Goal: Information Seeking & Learning: Find contact information

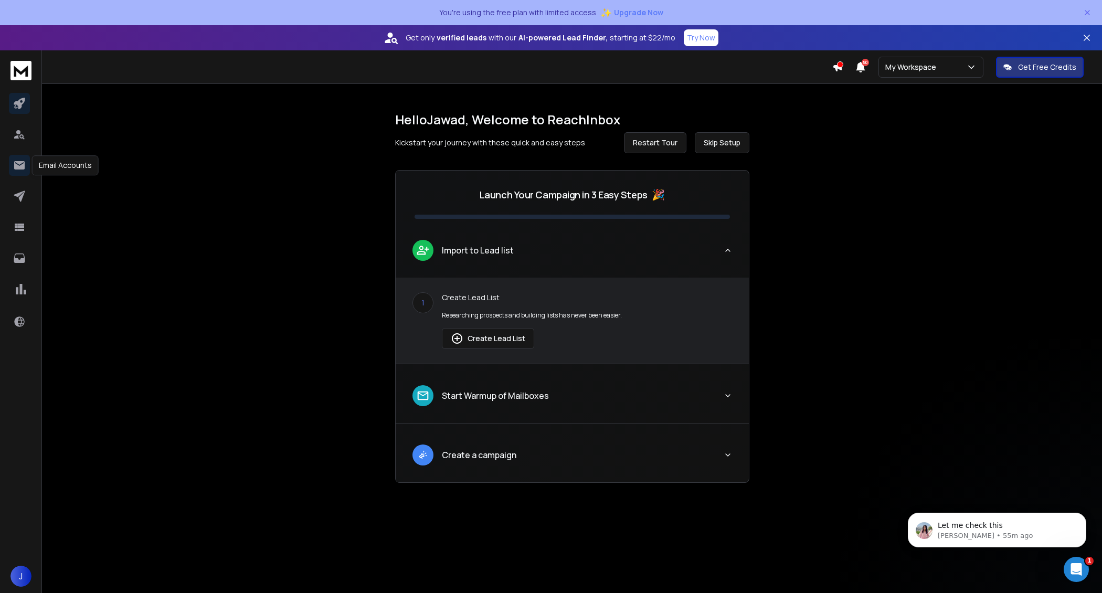
click at [20, 167] on icon at bounding box center [19, 165] width 10 height 8
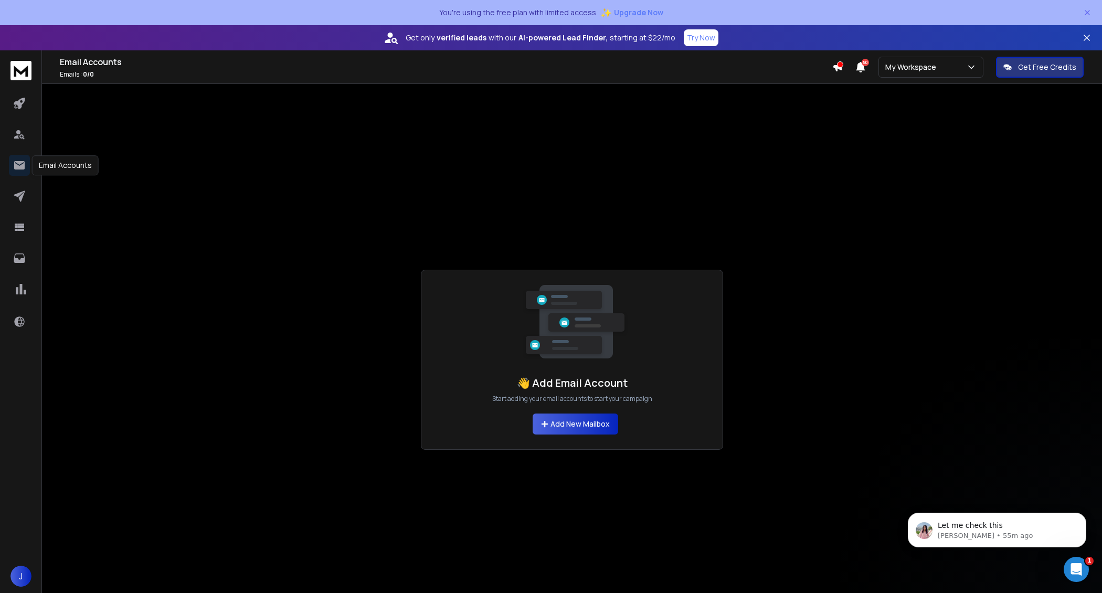
click at [20, 167] on icon at bounding box center [19, 165] width 10 height 8
click at [27, 201] on link at bounding box center [19, 196] width 21 height 21
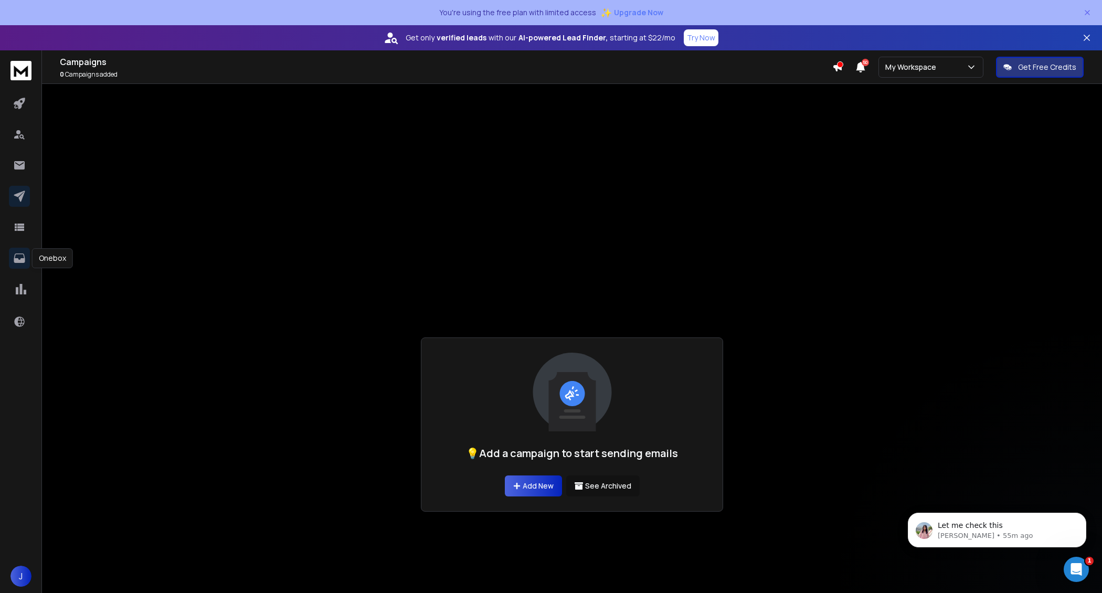
click at [17, 264] on link at bounding box center [19, 258] width 21 height 21
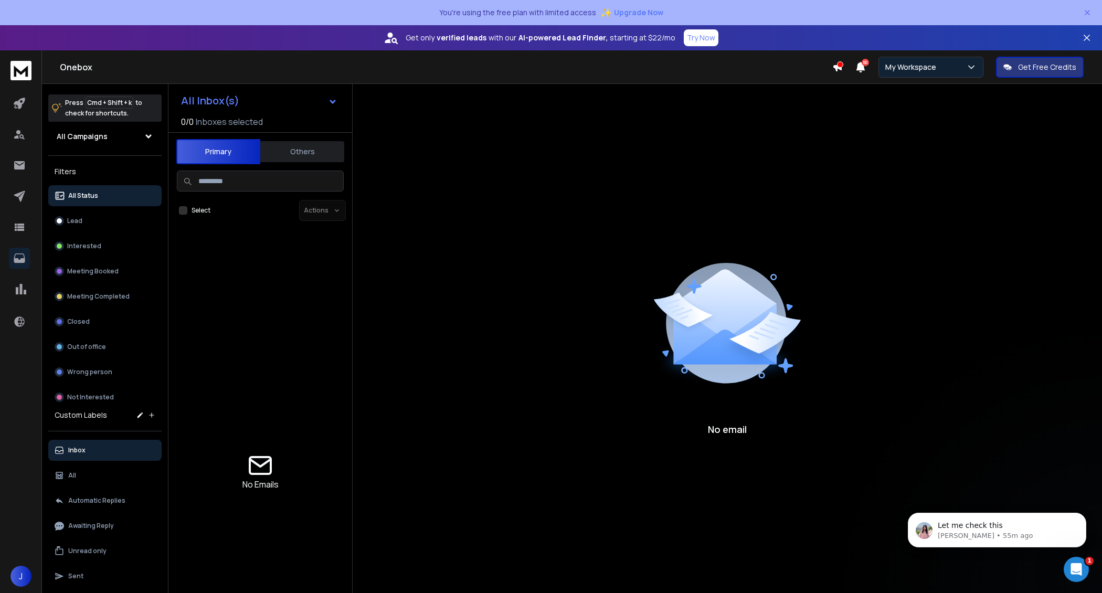
click at [897, 65] on p "My Workspace" at bounding box center [912, 67] width 55 height 10
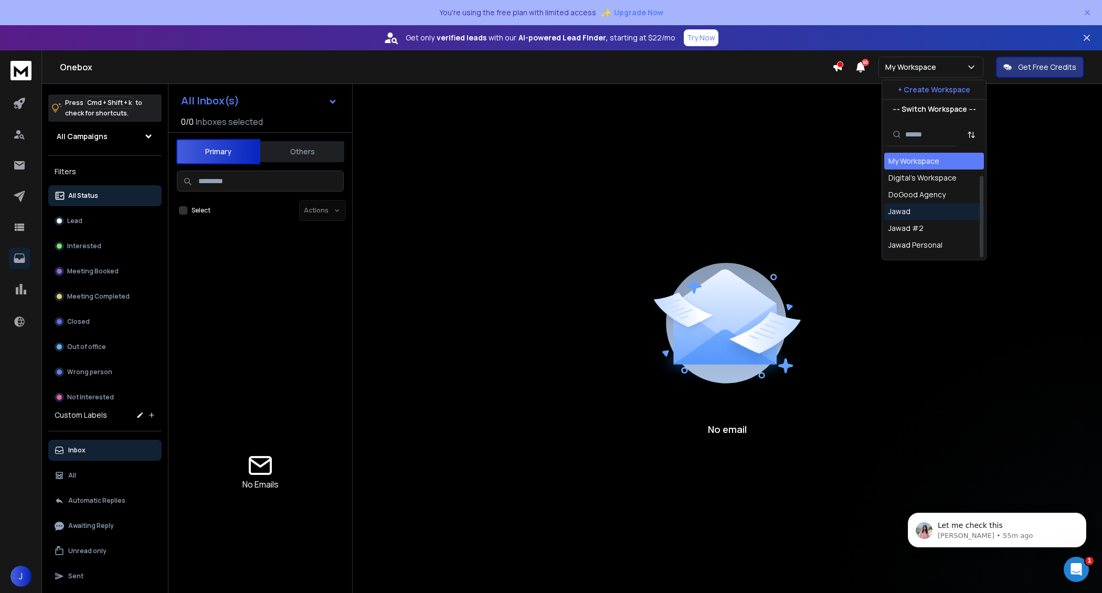
scroll to position [29, 0]
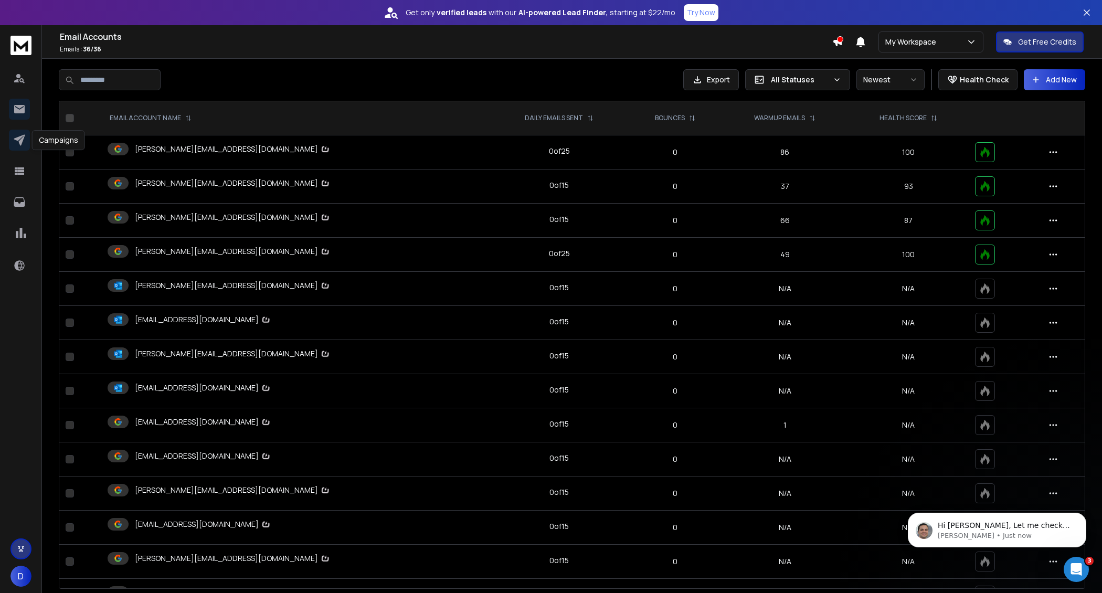
click at [20, 142] on icon at bounding box center [19, 139] width 11 height 11
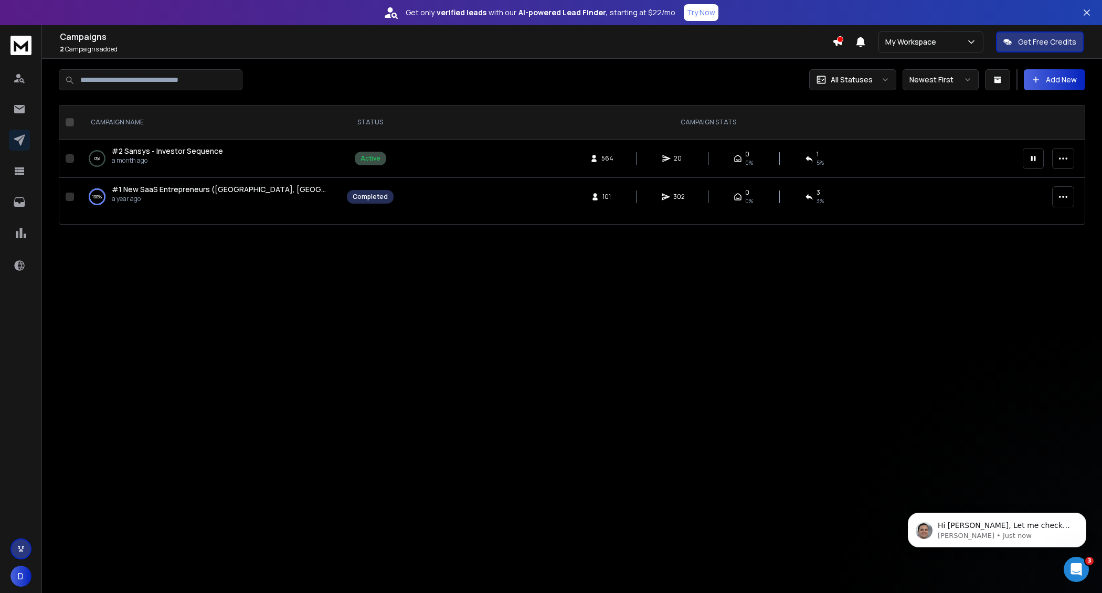
click at [183, 147] on span "#2 Sansys - Investor Sequence" at bounding box center [167, 151] width 111 height 10
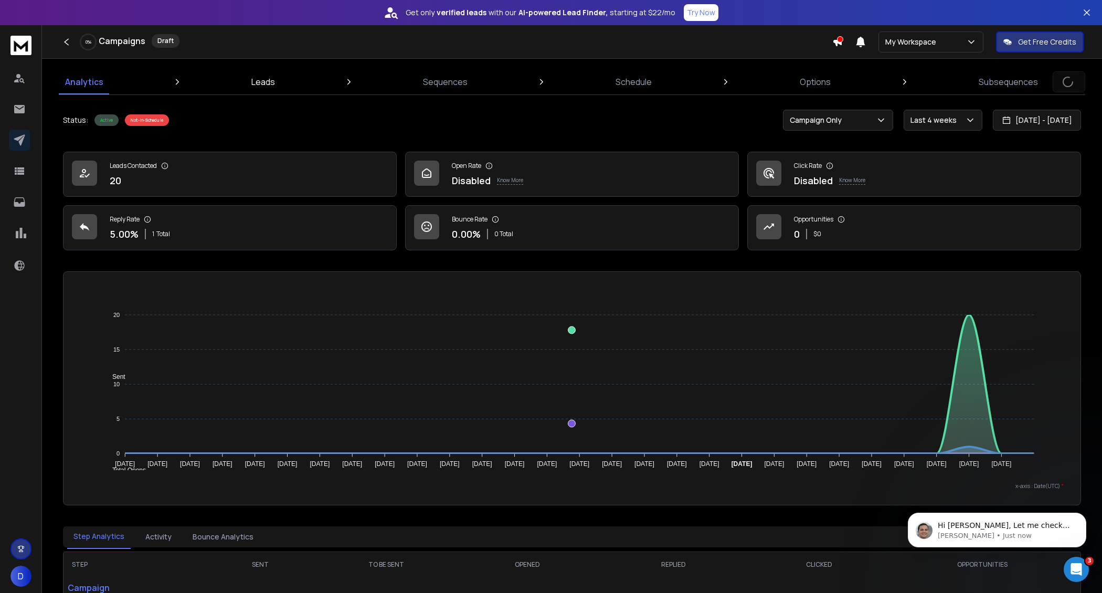
click at [251, 85] on p "Leads" at bounding box center [263, 82] width 24 height 13
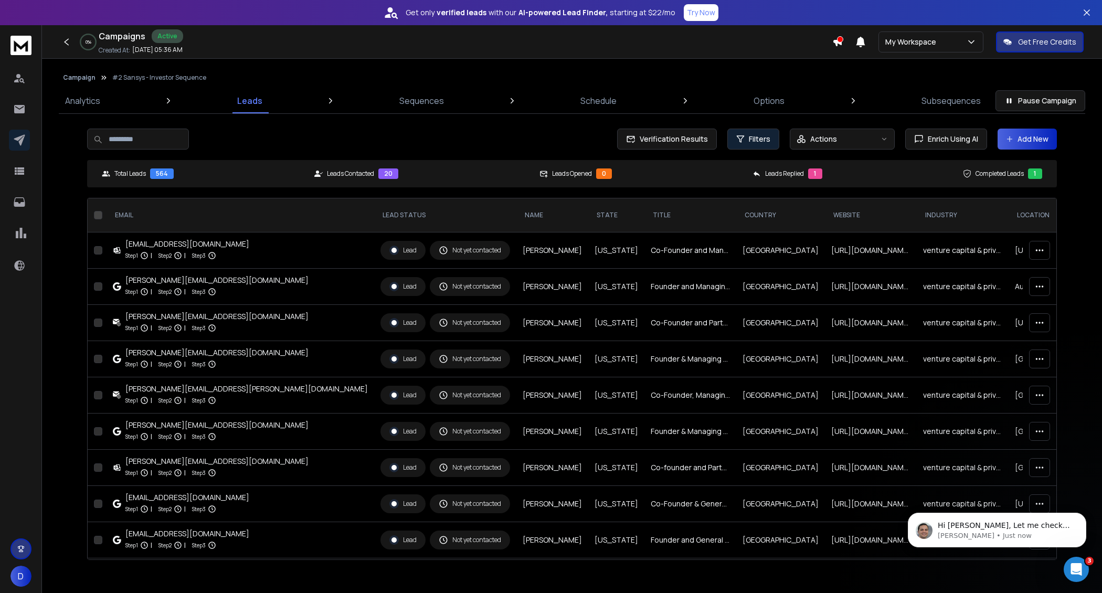
click at [769, 133] on button "Filters" at bounding box center [753, 139] width 52 height 21
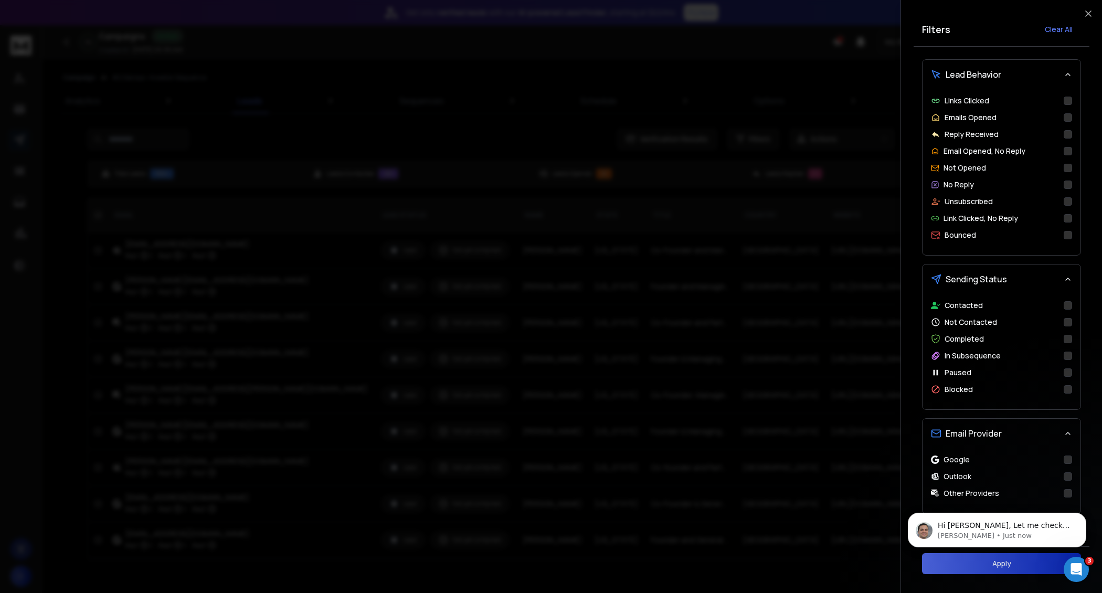
click at [974, 137] on p "Reply Received" at bounding box center [971, 134] width 54 height 10
click at [1063, 137] on button "Reply Received" at bounding box center [1067, 134] width 8 height 8
click at [954, 557] on body "Hi Desmond, Let me check this and get back to you. Raj • Just now" at bounding box center [996, 528] width 201 height 66
click at [987, 561] on html "Hi Desmond, Let me check this and get back to you. Raj • Just now" at bounding box center [997, 528] width 210 height 74
click at [996, 561] on html "Hi Desmond, Let me check this and get back to you. Raj • Just now" at bounding box center [997, 528] width 210 height 74
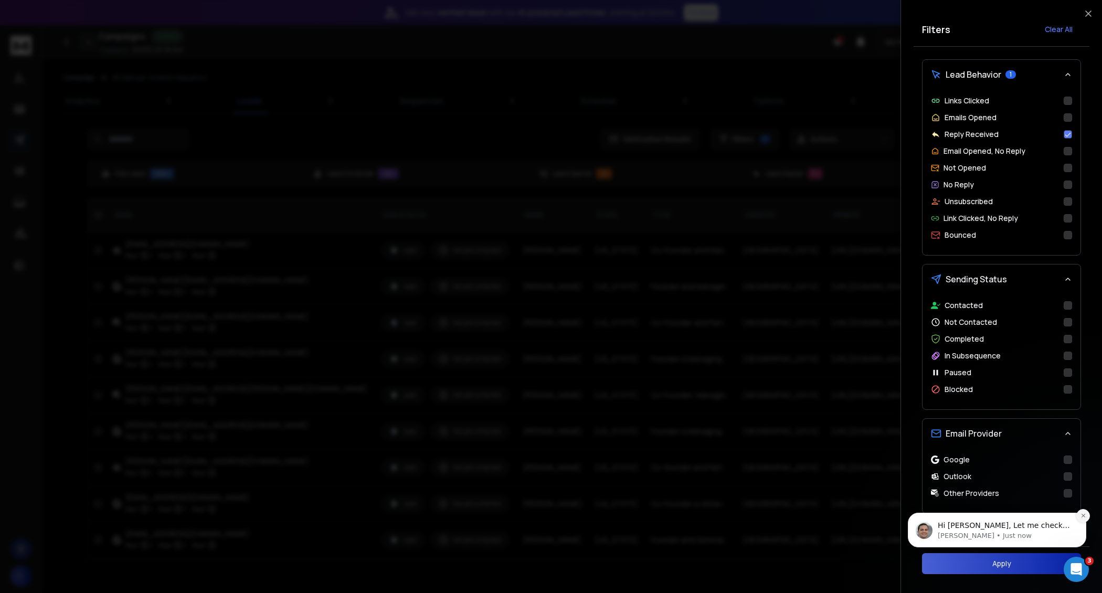
click at [1080, 516] on button "Dismiss notification" at bounding box center [1083, 516] width 14 height 14
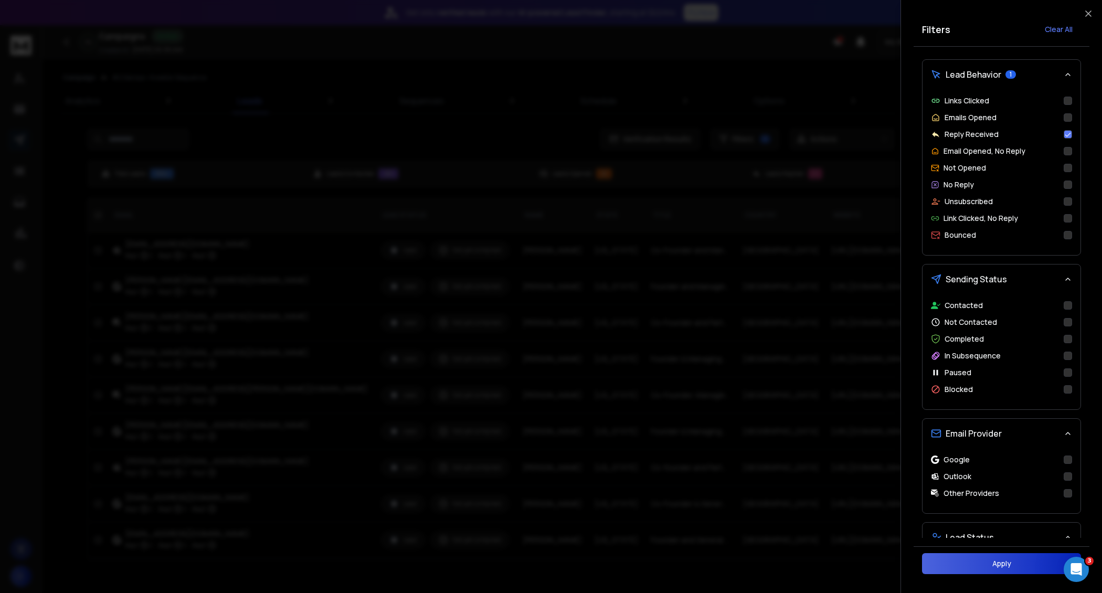
click at [987, 568] on button "Apply" at bounding box center [1001, 563] width 159 height 21
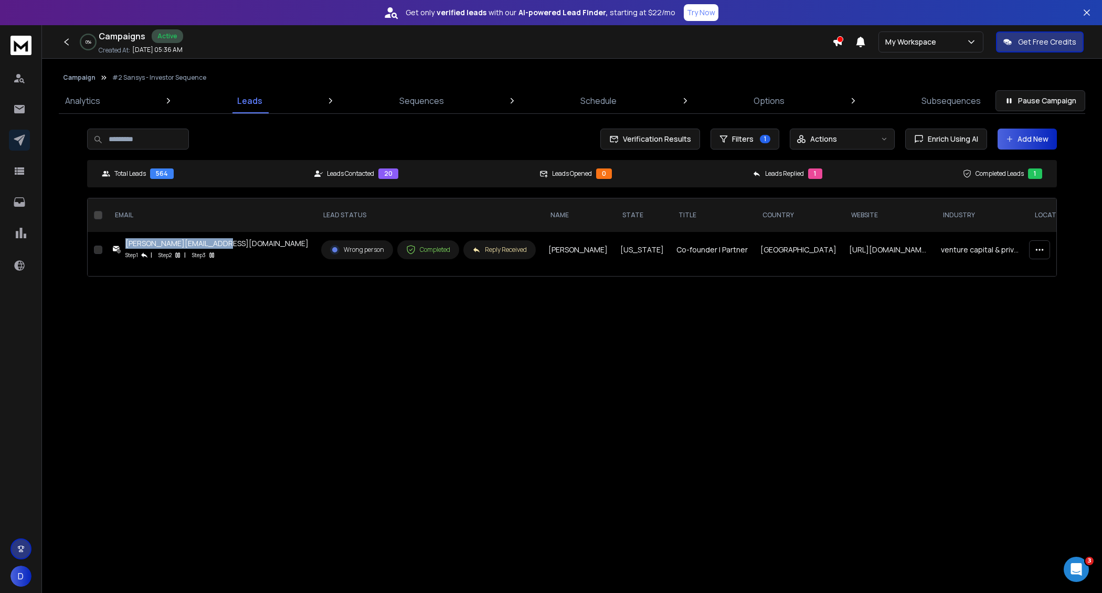
drag, startPoint x: 226, startPoint y: 244, endPoint x: 102, endPoint y: 238, distance: 123.4
click at [102, 238] on tr "kathryn@chloecapital.com Step 1 | Step 2 | Step 3 Wrong person Completed Reply …" at bounding box center [652, 250] width 1128 height 36
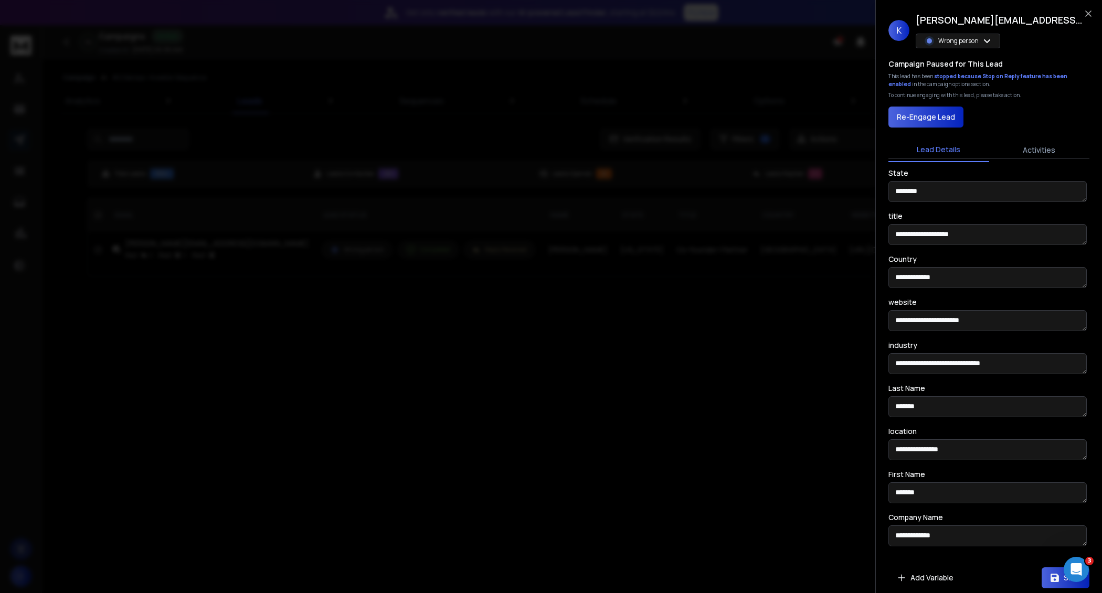
click at [986, 15] on h1 "kathryn@chloecapital.com" at bounding box center [1000, 20] width 168 height 15
copy h1 "kathryn@chloecapital.com"
click at [110, 112] on div at bounding box center [551, 296] width 1102 height 593
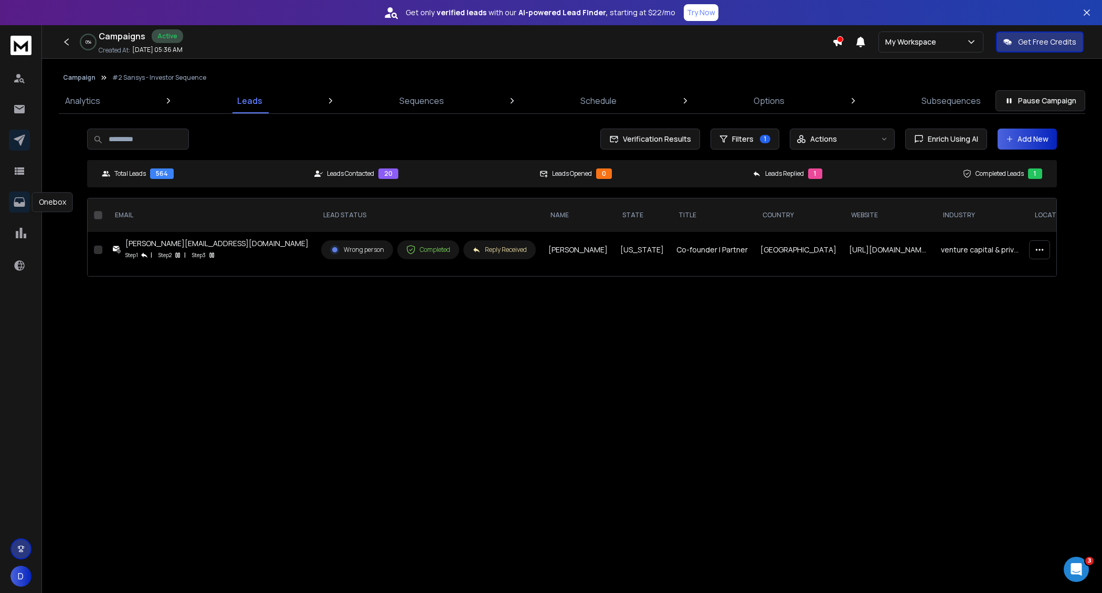
click at [23, 205] on icon at bounding box center [19, 201] width 11 height 9
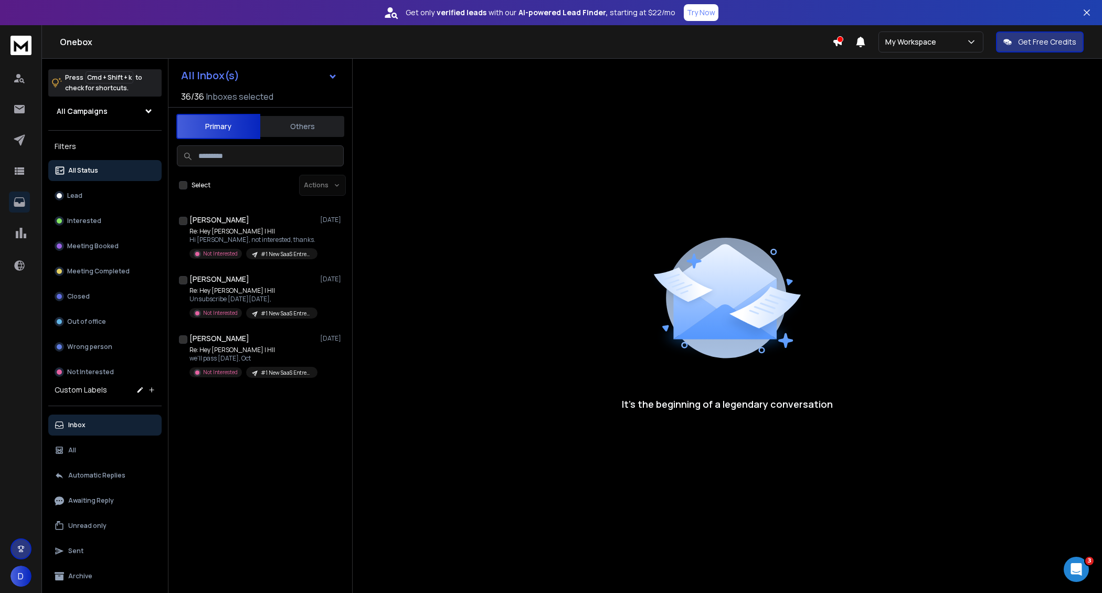
click at [231, 151] on input at bounding box center [260, 155] width 167 height 21
paste input "**********"
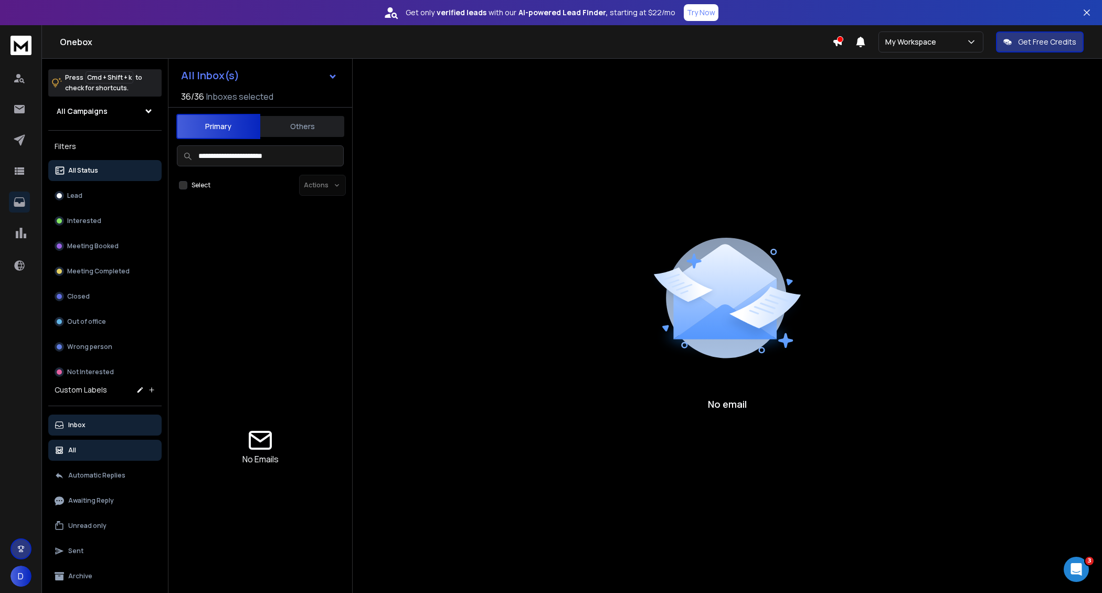
type input "**********"
click at [87, 452] on button "All" at bounding box center [104, 450] width 113 height 21
click at [103, 200] on button "Lead" at bounding box center [104, 195] width 113 height 21
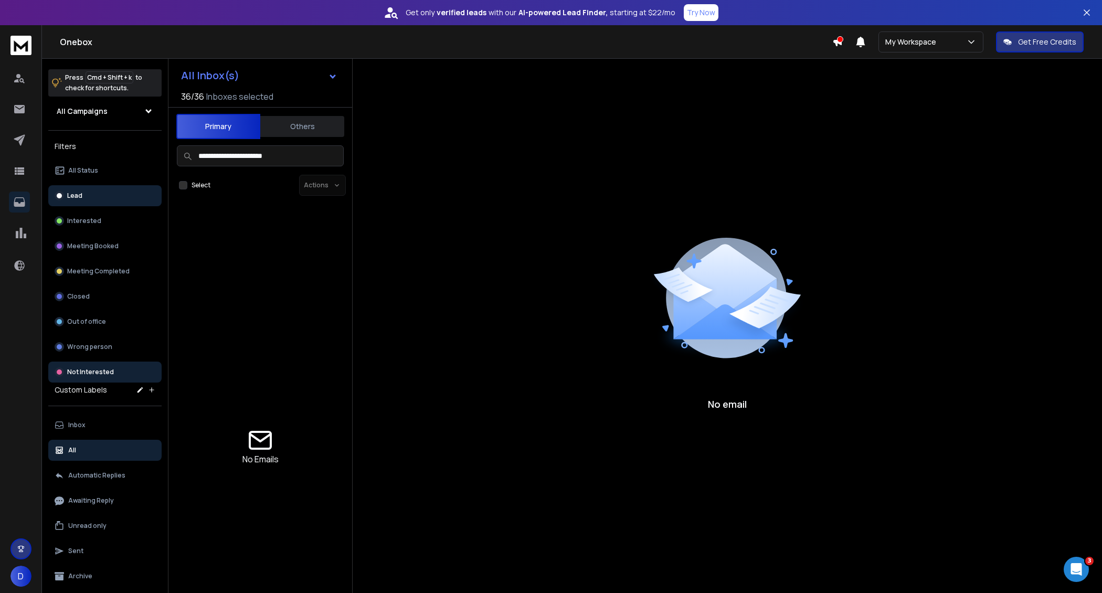
click at [101, 378] on button "Not Interested" at bounding box center [104, 371] width 113 height 21
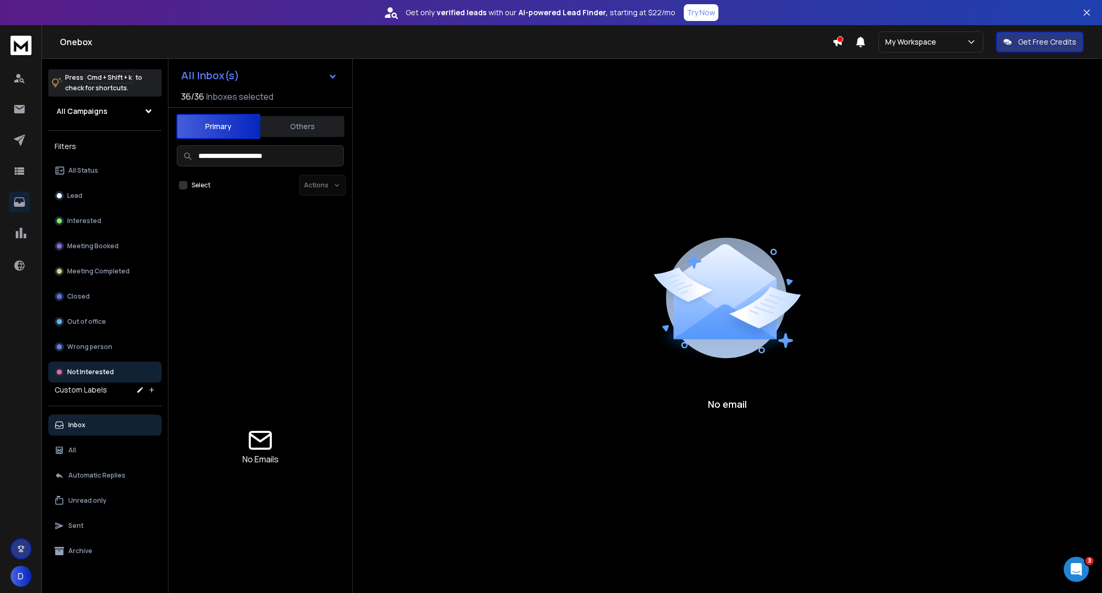
click at [91, 152] on h3 "Filters" at bounding box center [104, 146] width 113 height 15
click at [95, 167] on p "All Status" at bounding box center [83, 170] width 30 height 8
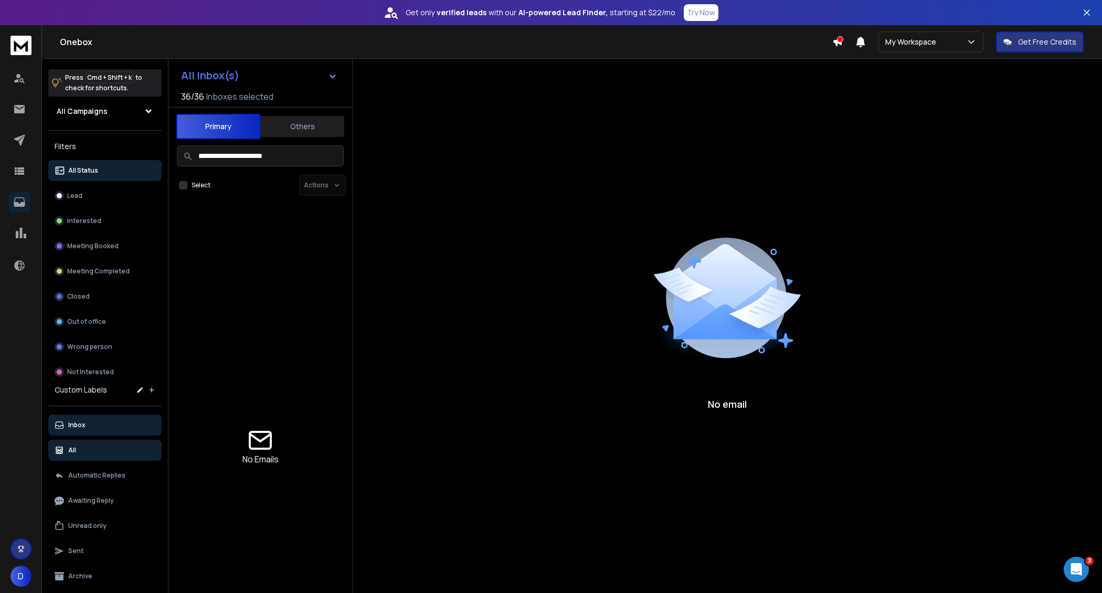
click at [90, 452] on button "All" at bounding box center [104, 450] width 113 height 21
click at [661, 55] on div "Onebox My Workspace Get Free Credits" at bounding box center [551, 42] width 1102 height 34
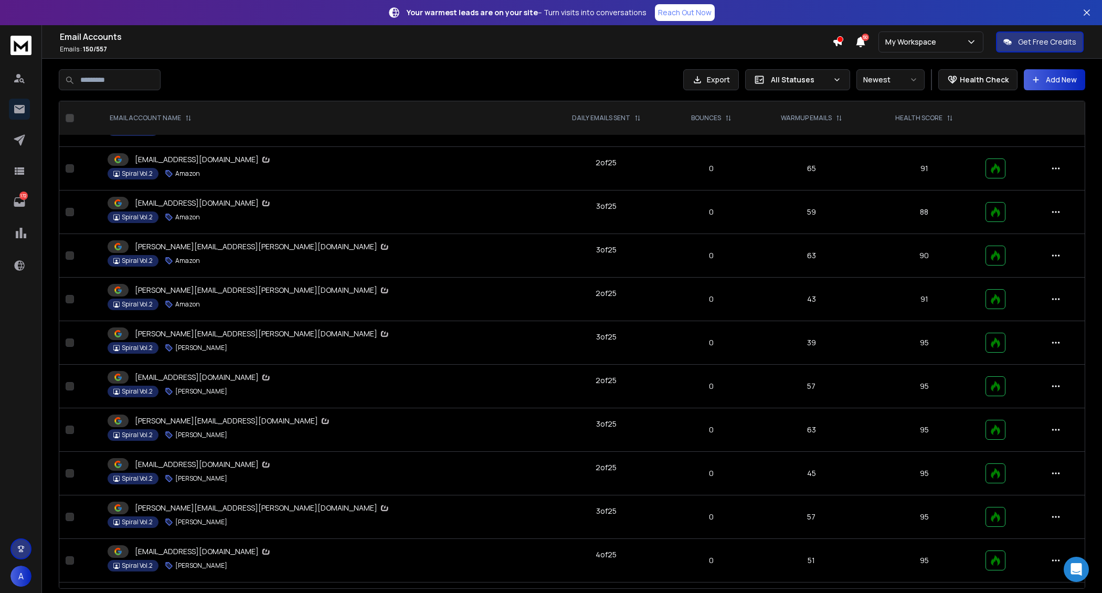
scroll to position [4884, 0]
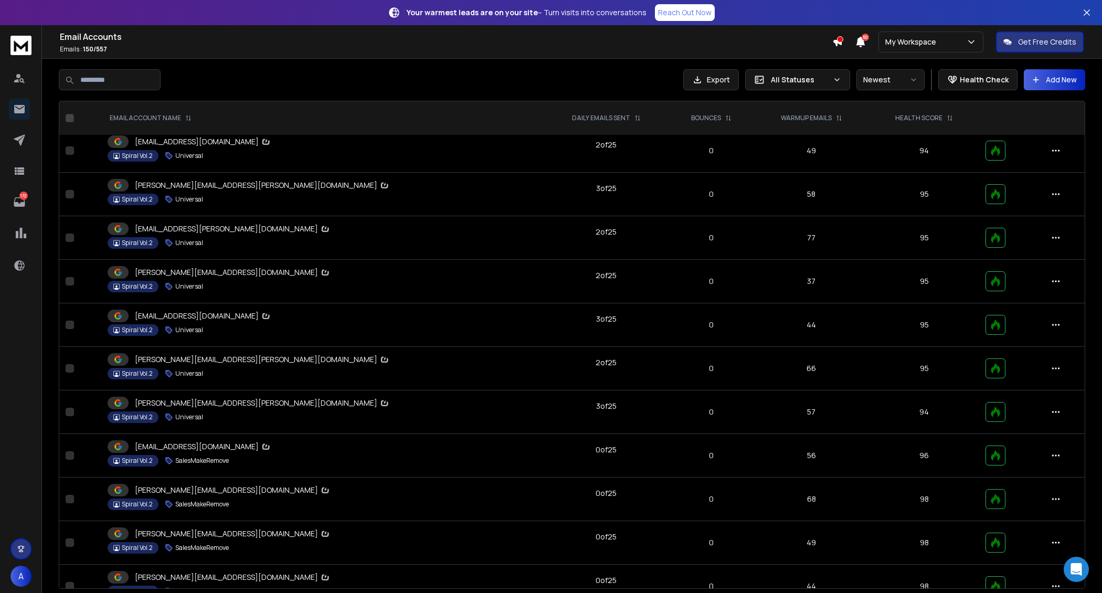
click at [120, 79] on input at bounding box center [110, 79] width 102 height 21
paste input "**********"
type input "**********"
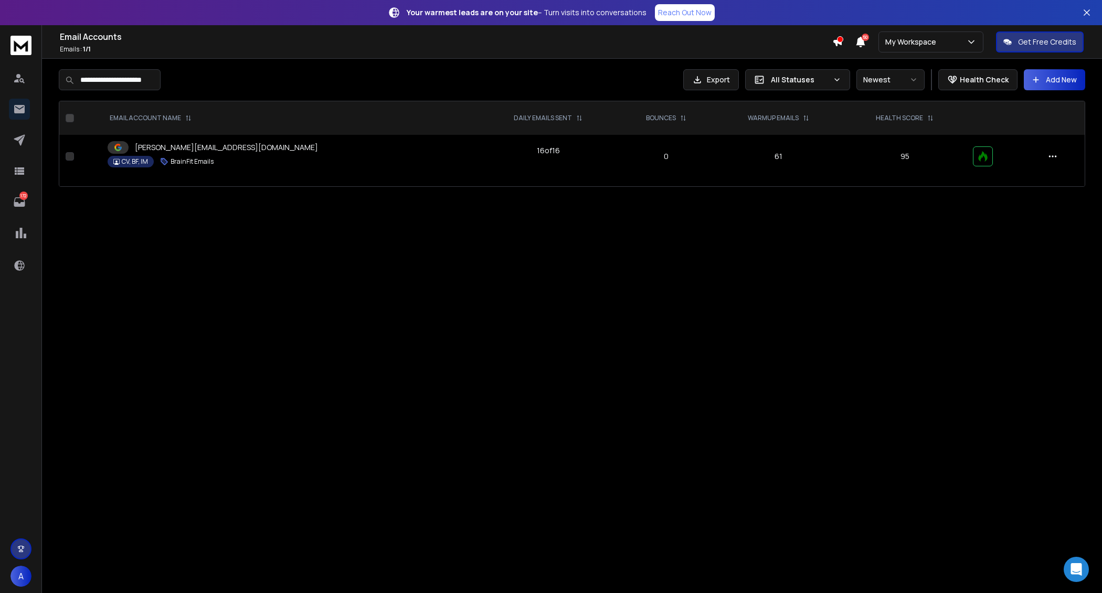
click at [206, 147] on p "matthewn@gobrainfit.com" at bounding box center [226, 147] width 183 height 10
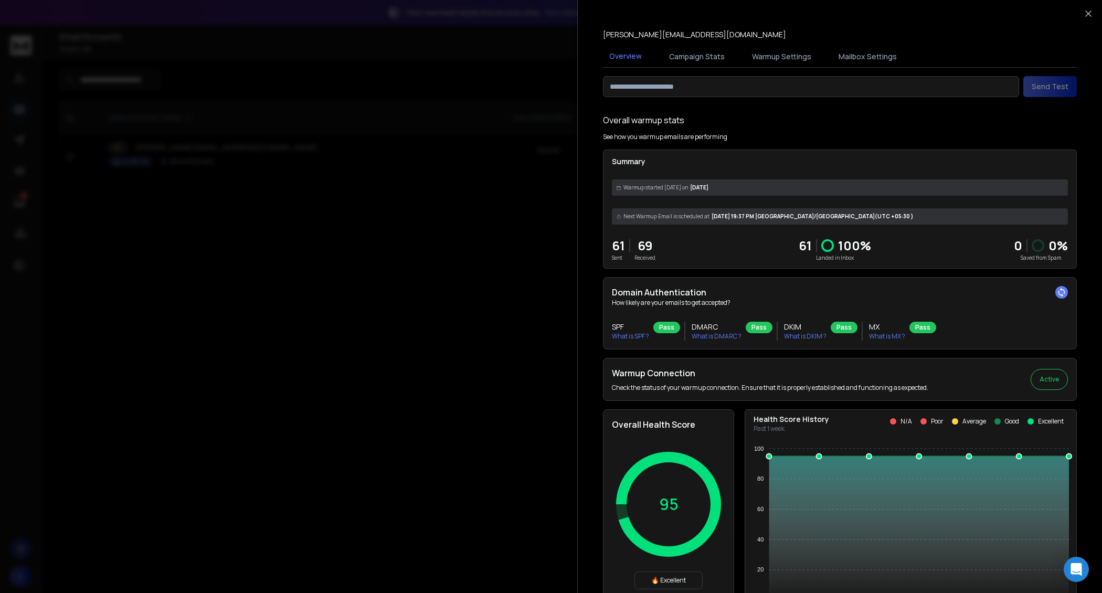
click at [713, 91] on input "email" at bounding box center [811, 86] width 416 height 21
type input "**********"
click at [1046, 76] on button "Send Test" at bounding box center [1050, 86] width 54 height 21
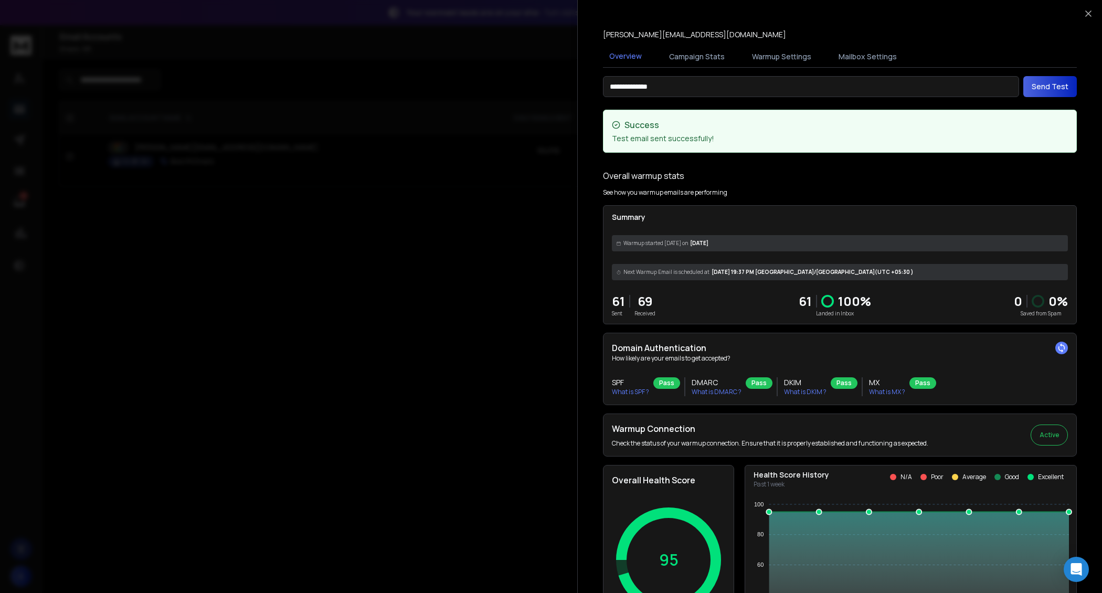
click at [365, 89] on div at bounding box center [551, 296] width 1102 height 593
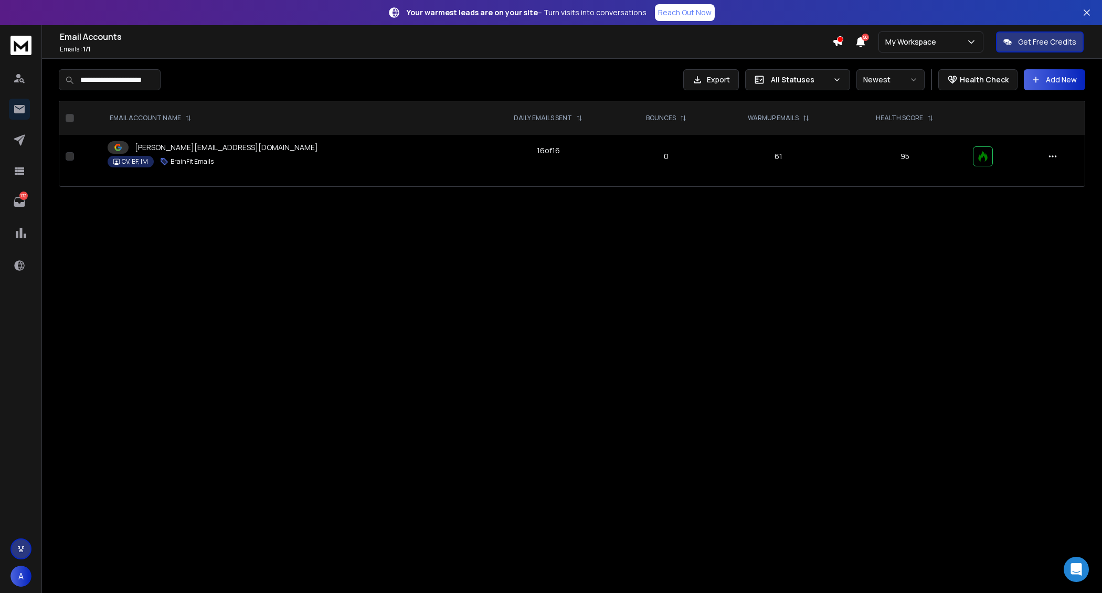
click at [125, 82] on input "**********" at bounding box center [110, 79] width 102 height 21
paste input
type input "**********"
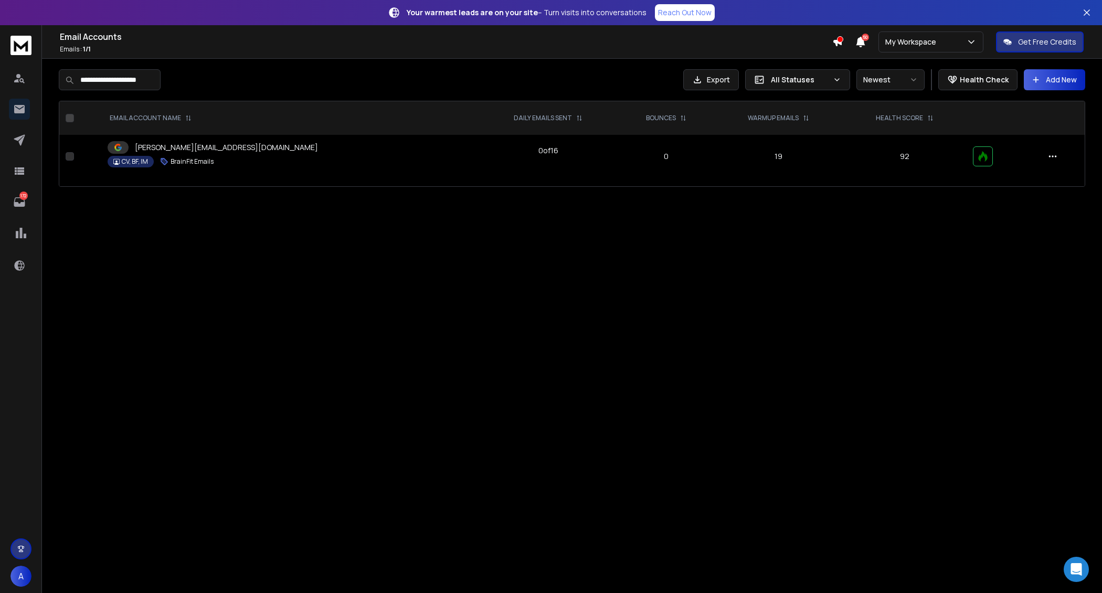
click at [772, 183] on caption at bounding box center [571, 182] width 1025 height 8
click at [782, 171] on td "19" at bounding box center [779, 156] width 130 height 43
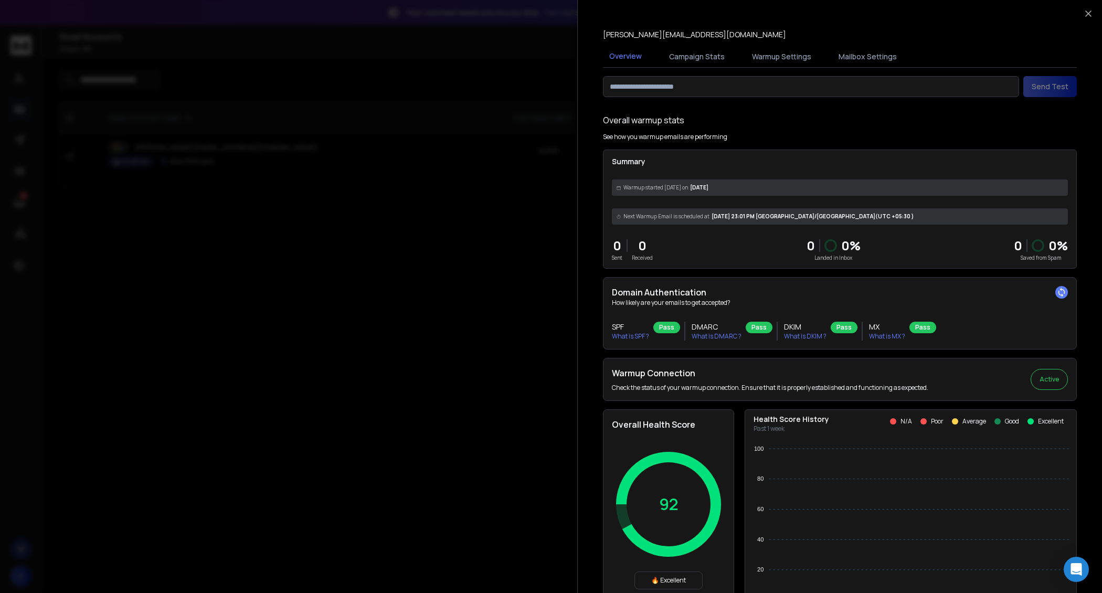
click at [811, 88] on input "email" at bounding box center [811, 86] width 416 height 21
type input "**********"
click at [1041, 95] on button "Send Test" at bounding box center [1050, 86] width 54 height 21
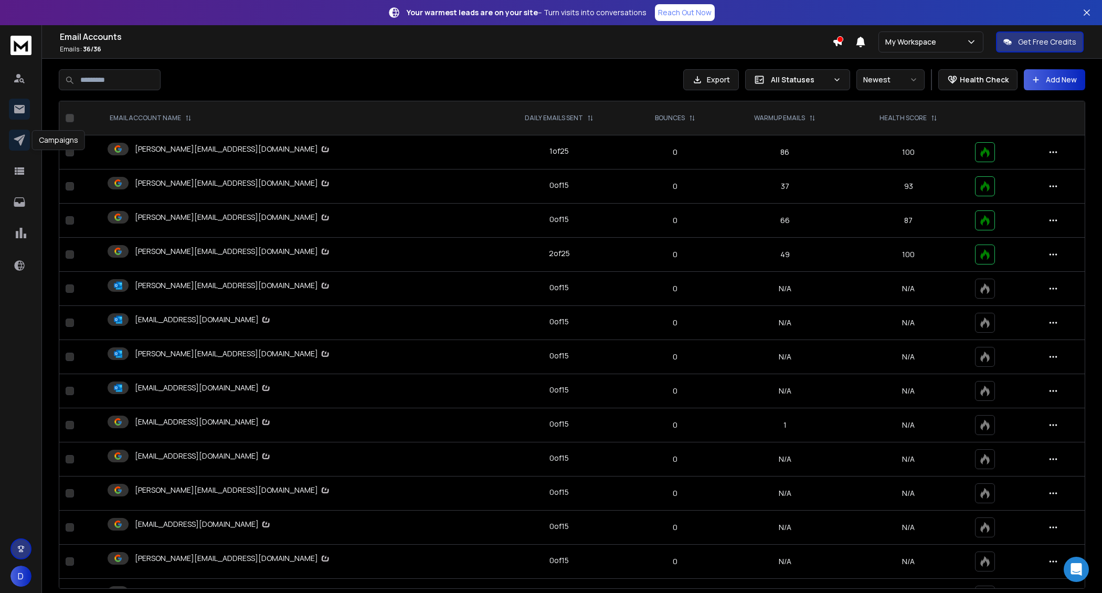
click at [22, 143] on icon at bounding box center [19, 140] width 13 height 13
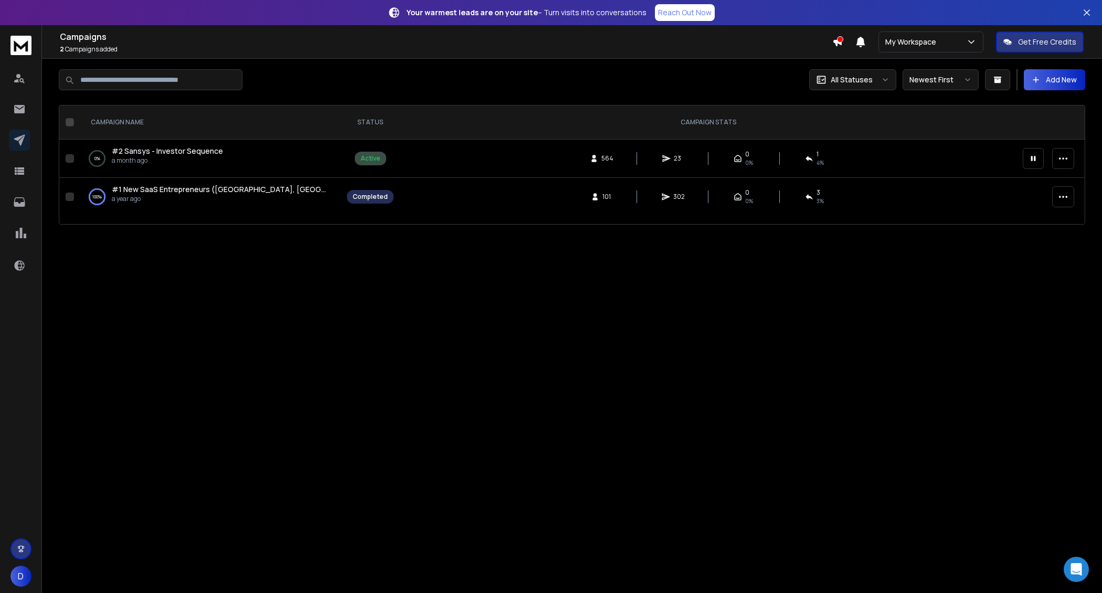
click at [152, 153] on span "#2 Sansys - Investor Sequence" at bounding box center [167, 151] width 111 height 10
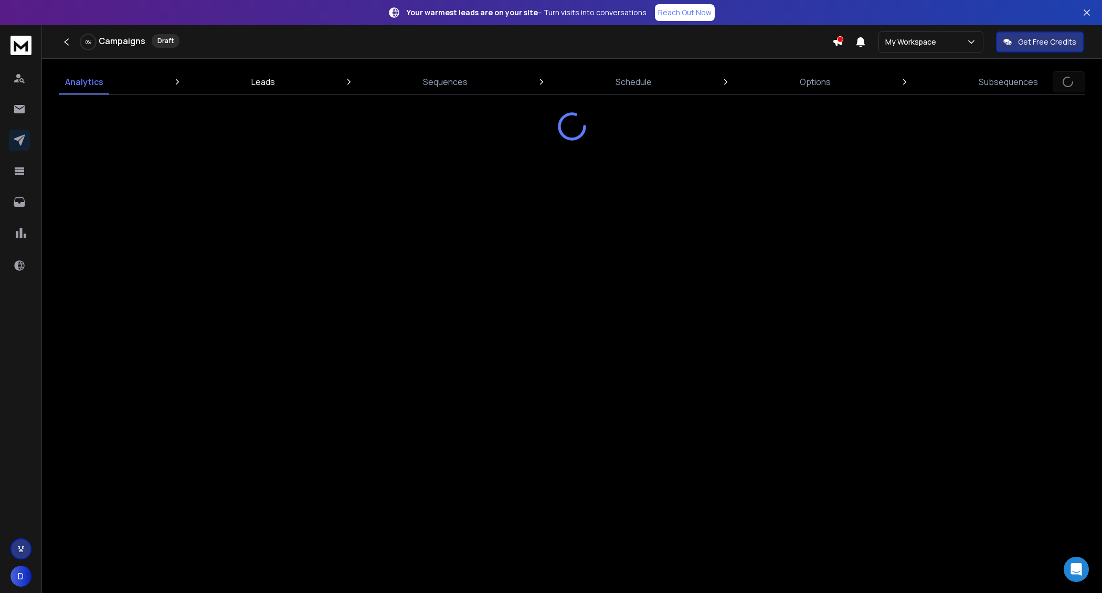
click at [254, 78] on p "Leads" at bounding box center [263, 82] width 24 height 13
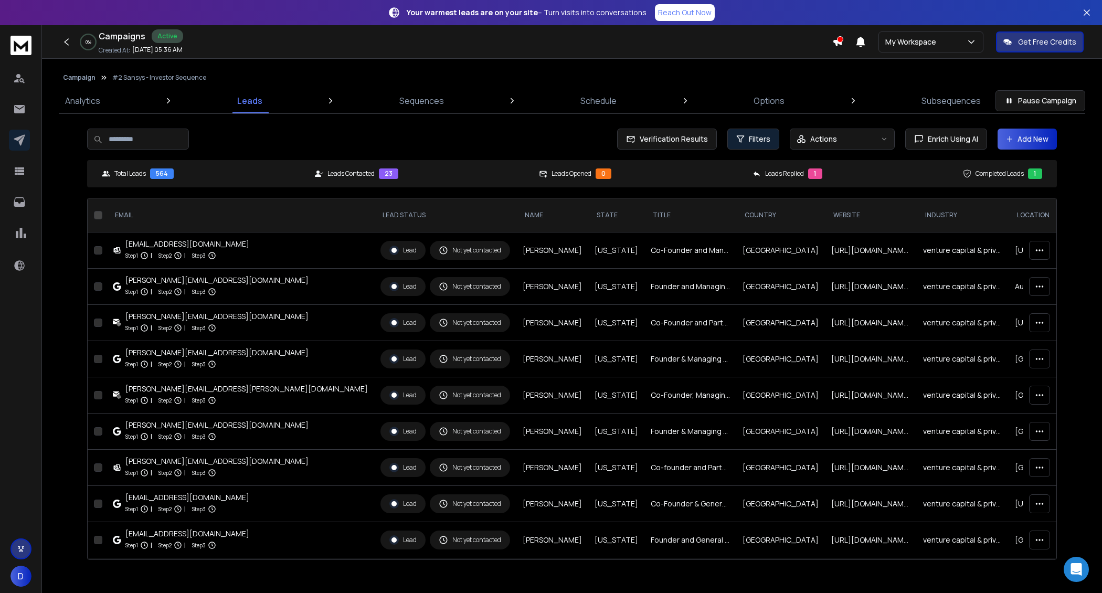
click at [754, 133] on button "Filters" at bounding box center [753, 139] width 52 height 21
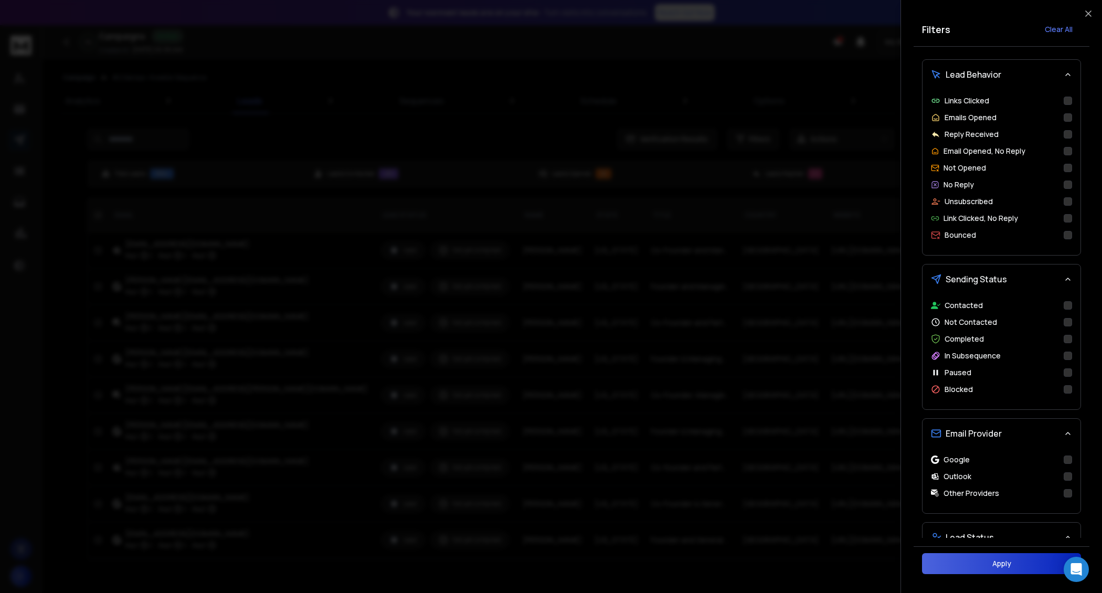
click at [1068, 137] on button "Reply Received" at bounding box center [1067, 134] width 8 height 8
click at [990, 560] on button "Apply" at bounding box center [1001, 563] width 159 height 21
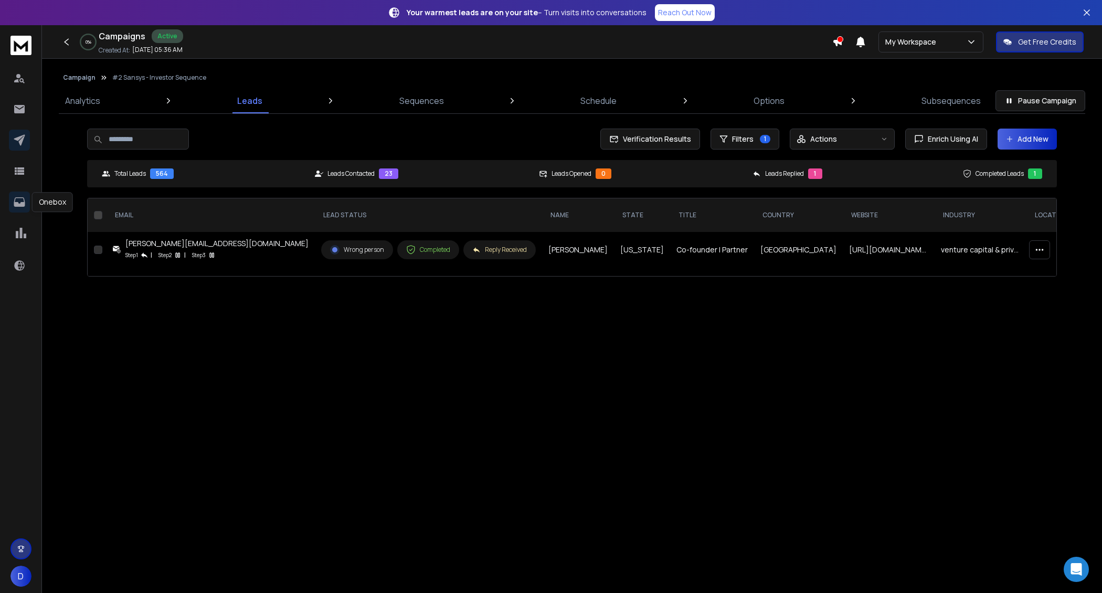
click at [20, 196] on icon at bounding box center [19, 202] width 13 height 13
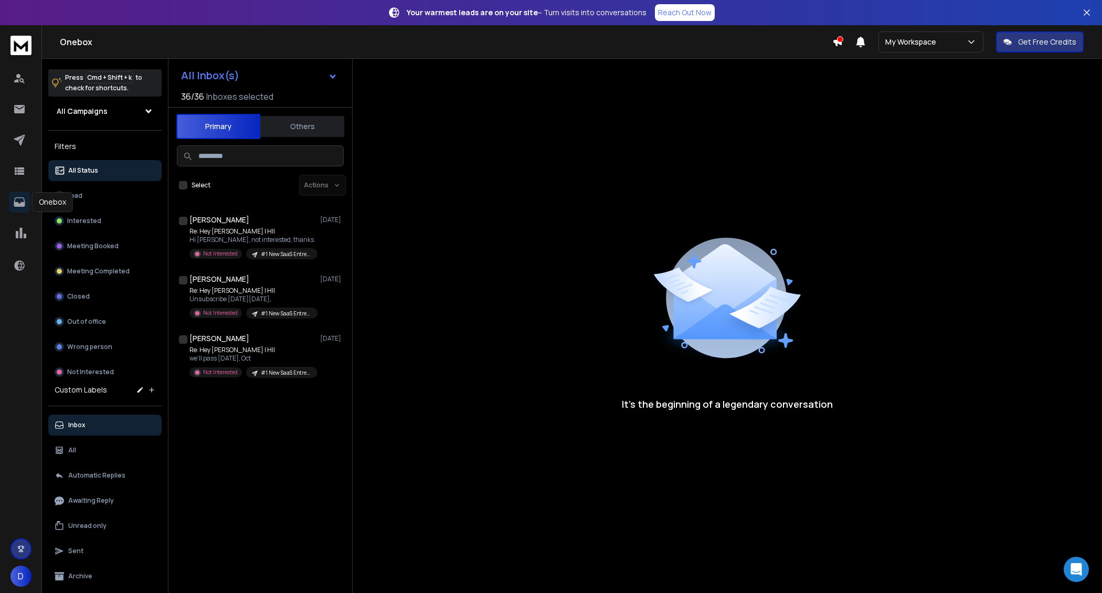
click at [252, 153] on input at bounding box center [260, 155] width 167 height 21
paste input "**********"
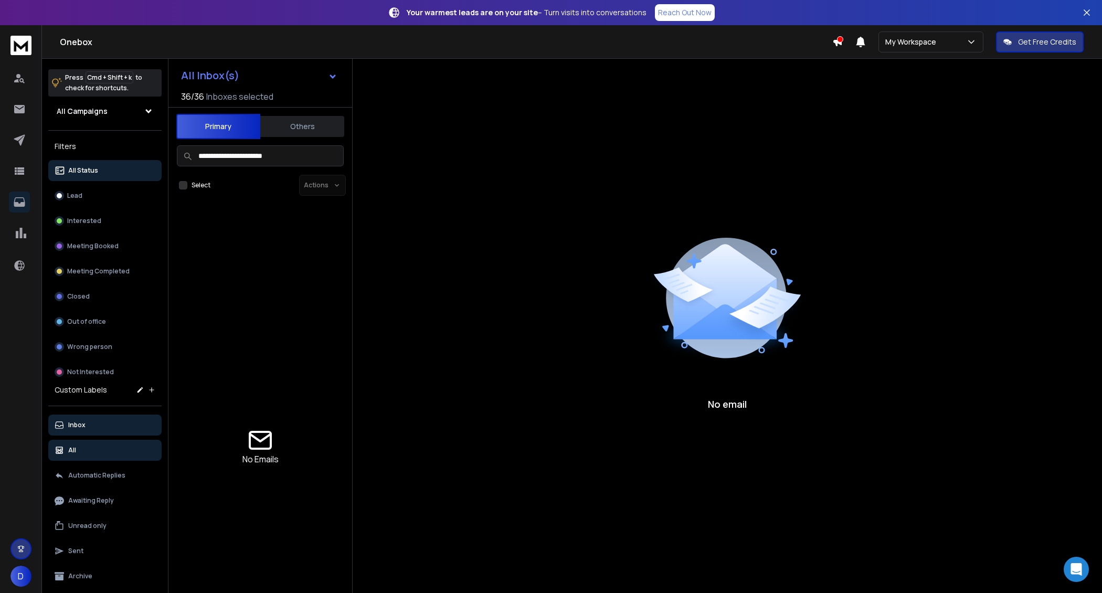
type input "**********"
click at [109, 444] on button "All" at bounding box center [104, 450] width 113 height 21
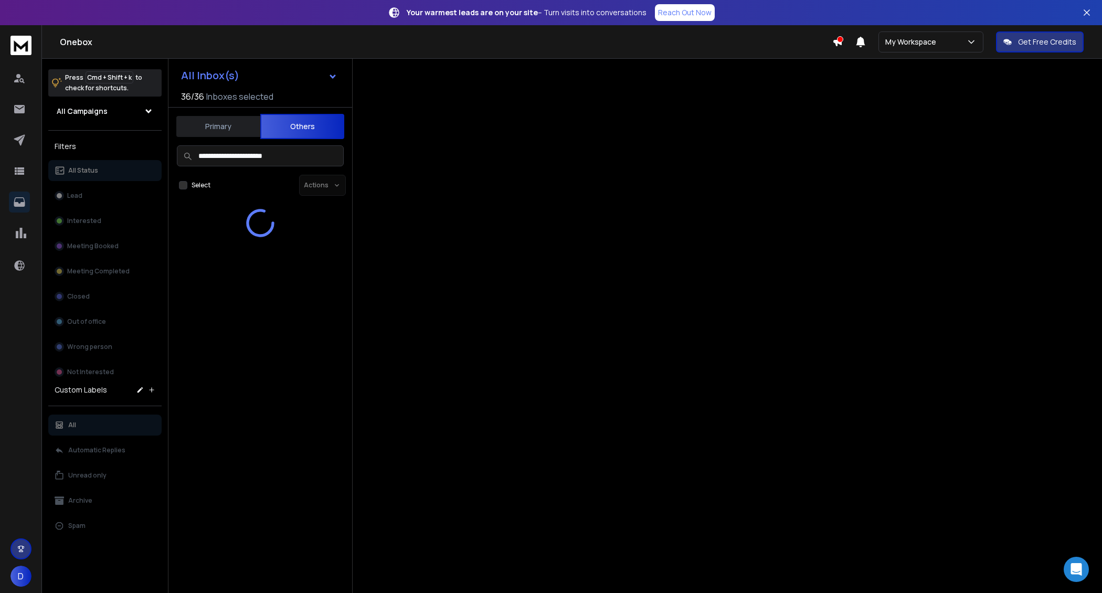
click at [295, 118] on button "Others" at bounding box center [302, 126] width 84 height 25
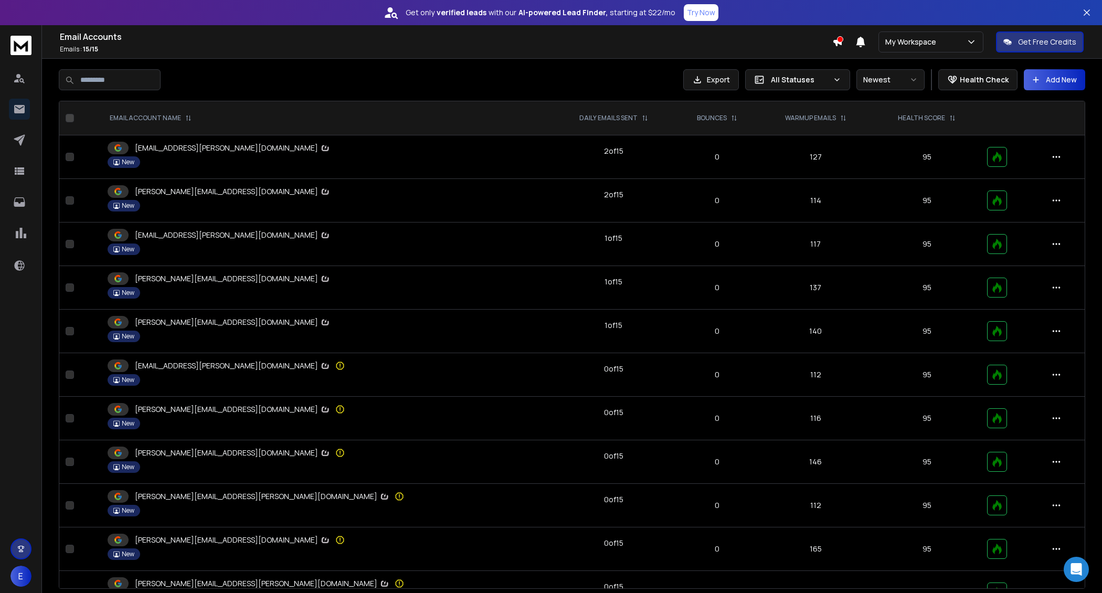
scroll to position [198, 0]
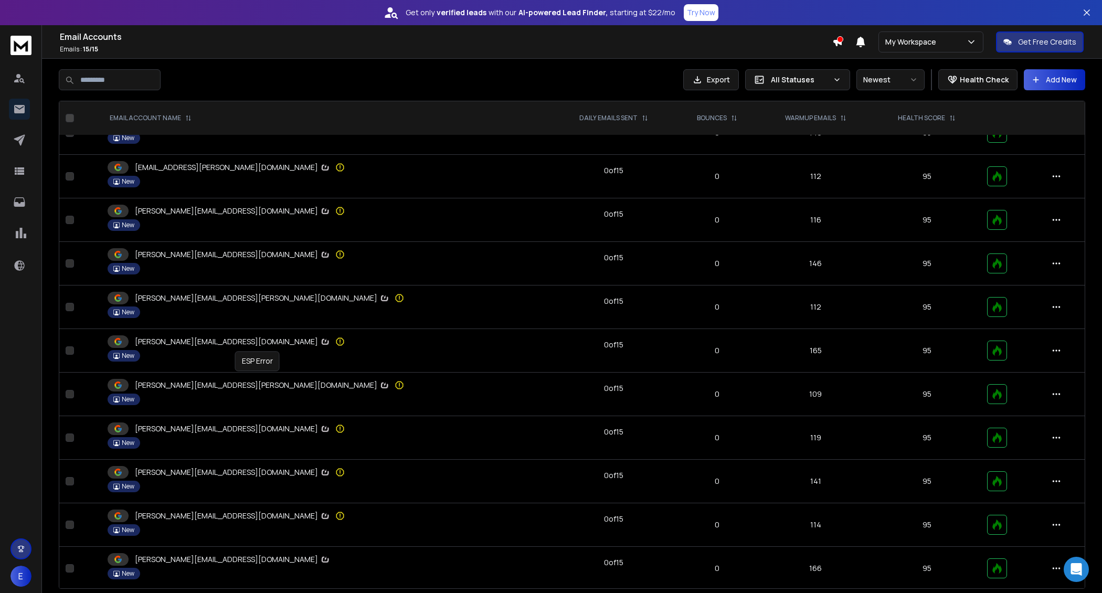
click at [394, 380] on icon at bounding box center [399, 385] width 10 height 10
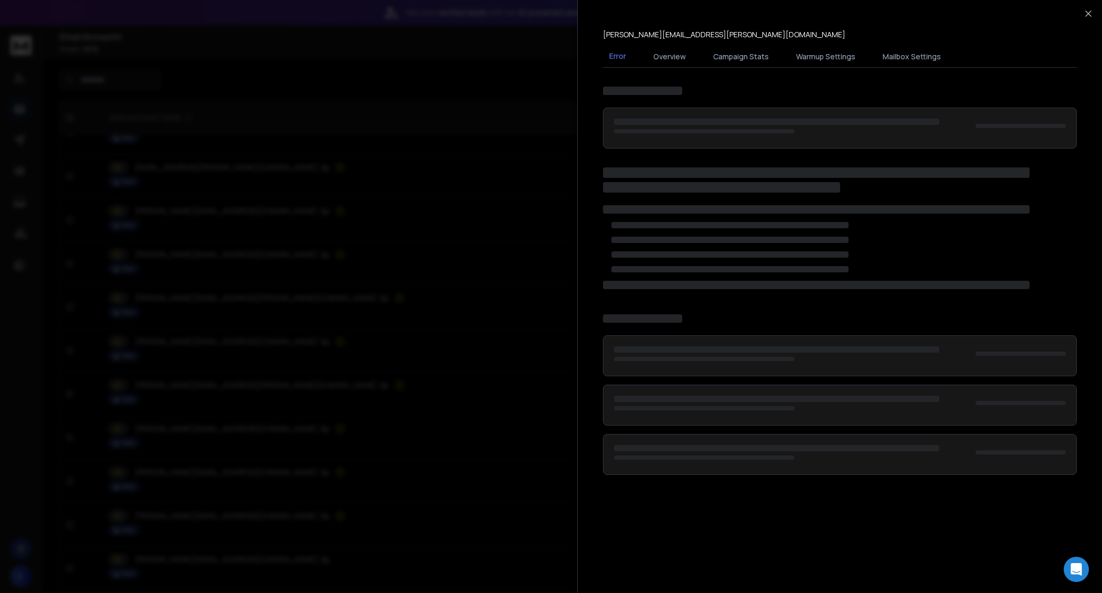
click at [258, 377] on div at bounding box center [551, 296] width 1102 height 593
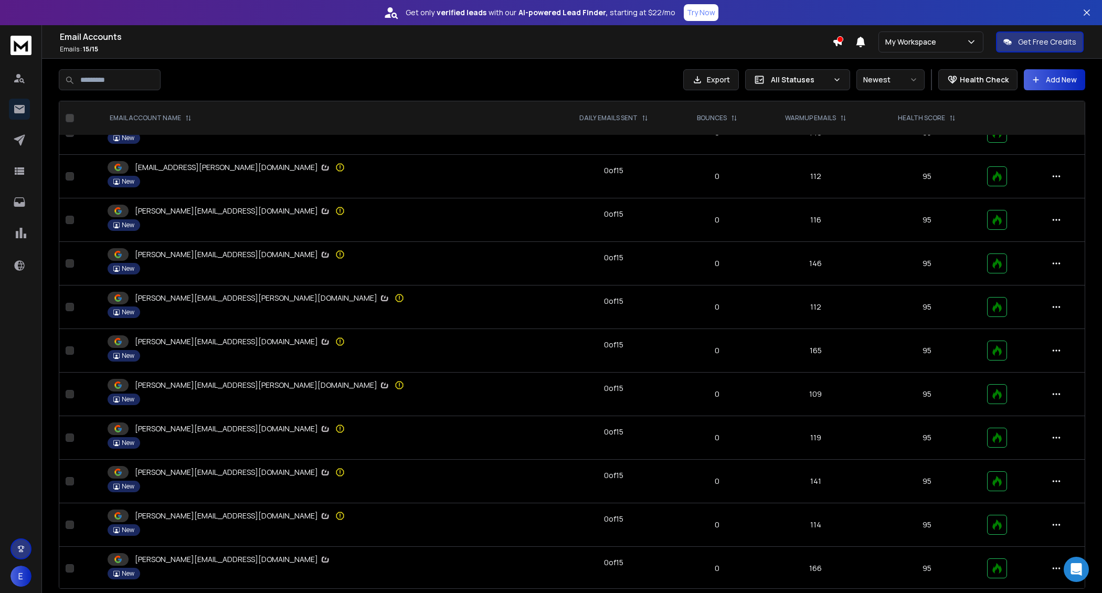
click at [169, 208] on p "[PERSON_NAME][EMAIL_ADDRESS][DOMAIN_NAME]" at bounding box center [233, 211] width 196 height 11
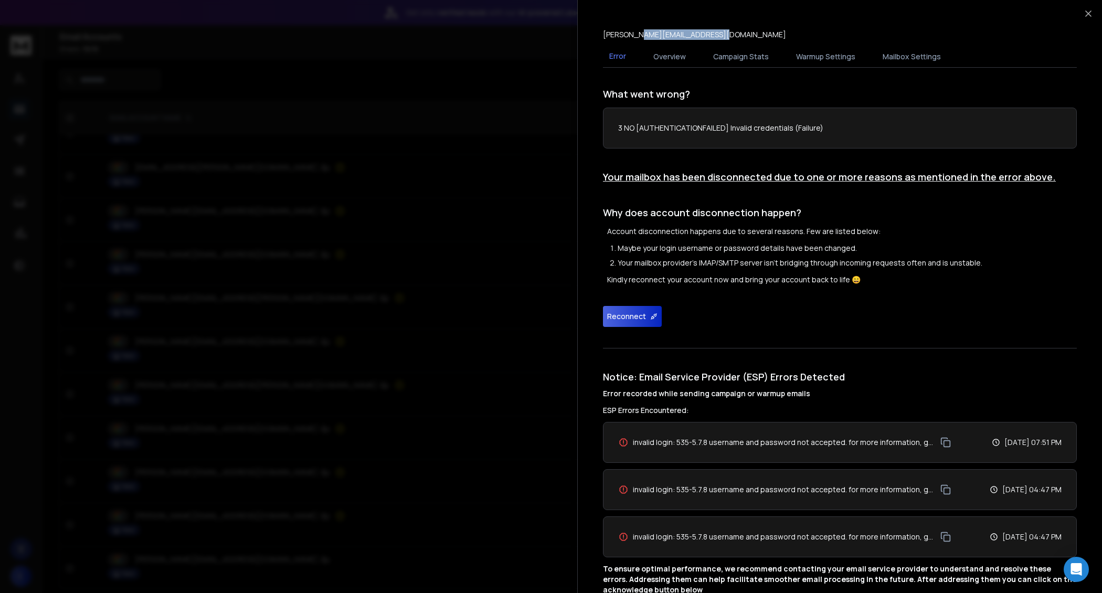
drag, startPoint x: 719, startPoint y: 30, endPoint x: 636, endPoint y: 31, distance: 82.9
click at [636, 32] on div "[PERSON_NAME][EMAIL_ADDRESS][DOMAIN_NAME]" at bounding box center [840, 34] width 474 height 10
copy p "[DOMAIN_NAME]"
click at [267, 215] on div at bounding box center [551, 296] width 1102 height 593
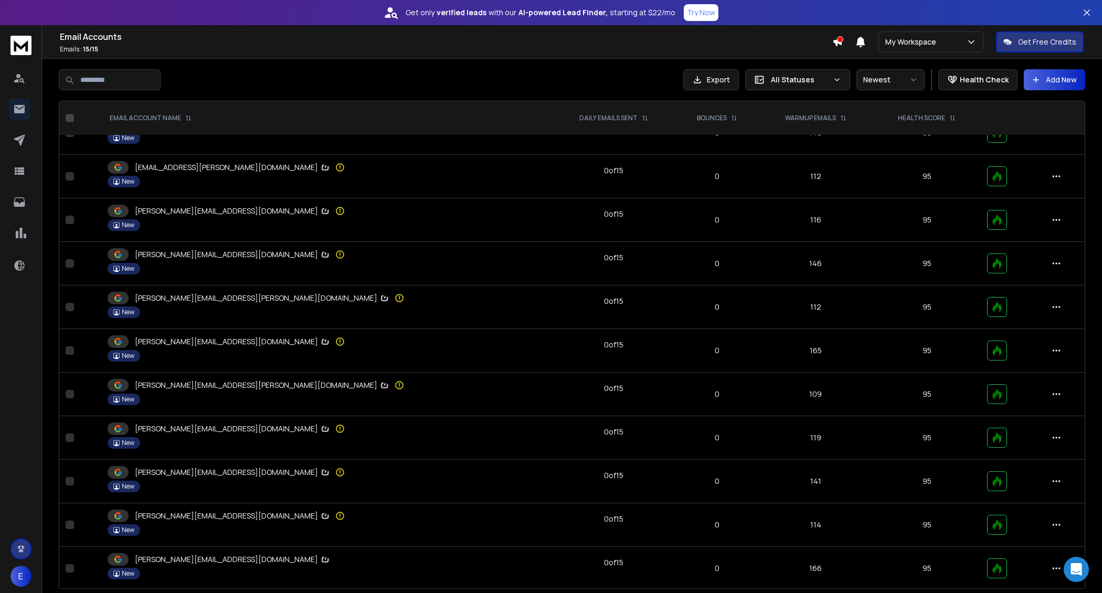
click at [200, 254] on p "[PERSON_NAME][EMAIL_ADDRESS][DOMAIN_NAME]" at bounding box center [233, 254] width 196 height 11
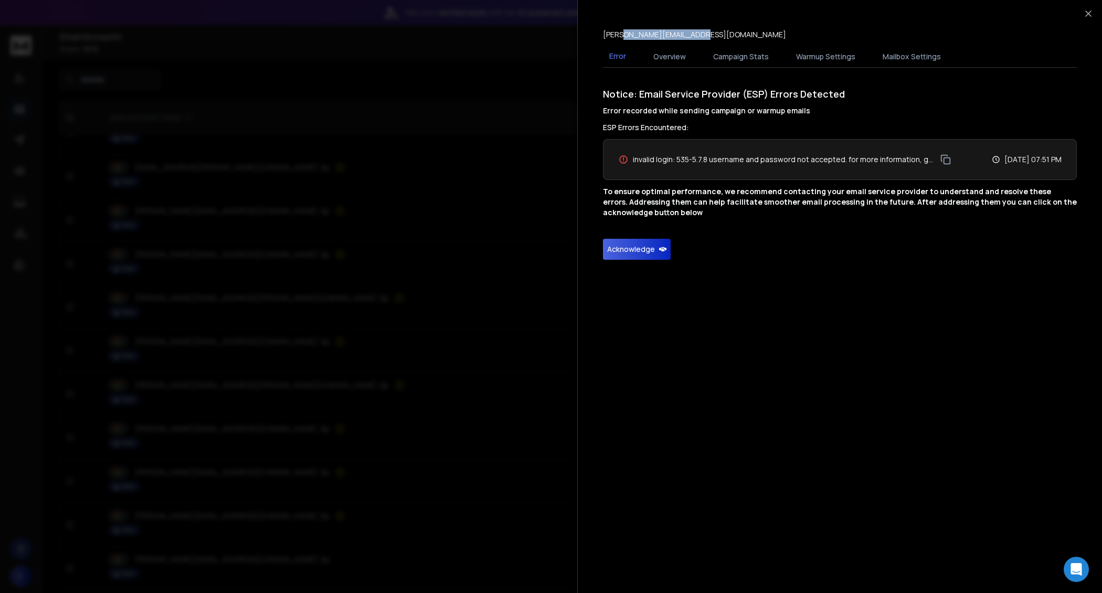
drag, startPoint x: 710, startPoint y: 37, endPoint x: 622, endPoint y: 35, distance: 87.6
click at [622, 35] on div "[PERSON_NAME][EMAIL_ADDRESS][DOMAIN_NAME]" at bounding box center [840, 34] width 474 height 10
copy p "[DOMAIN_NAME]"
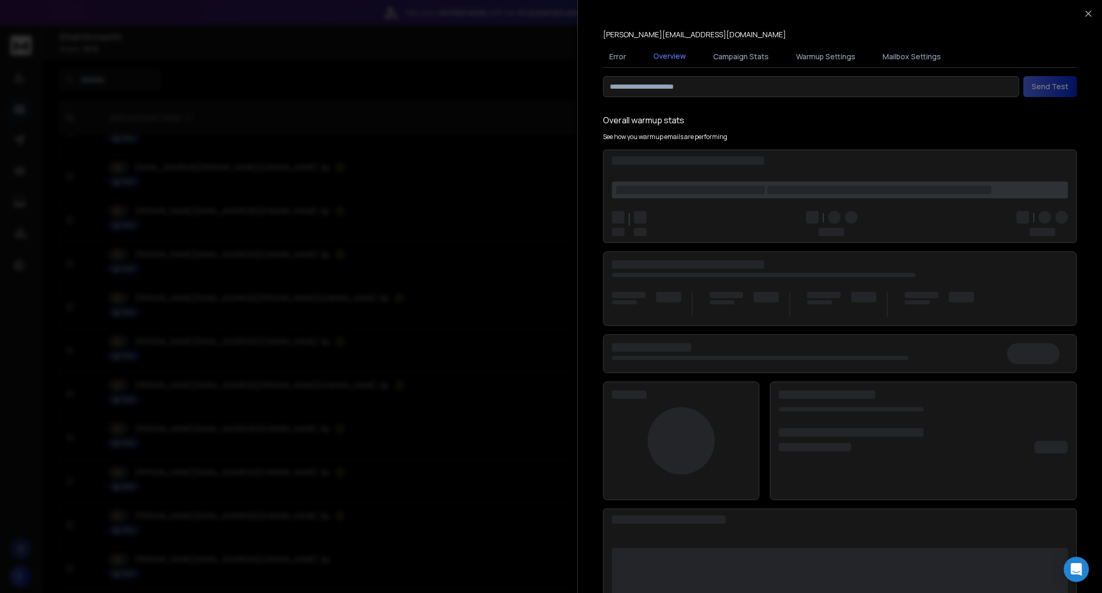
click at [175, 334] on div at bounding box center [551, 296] width 1102 height 593
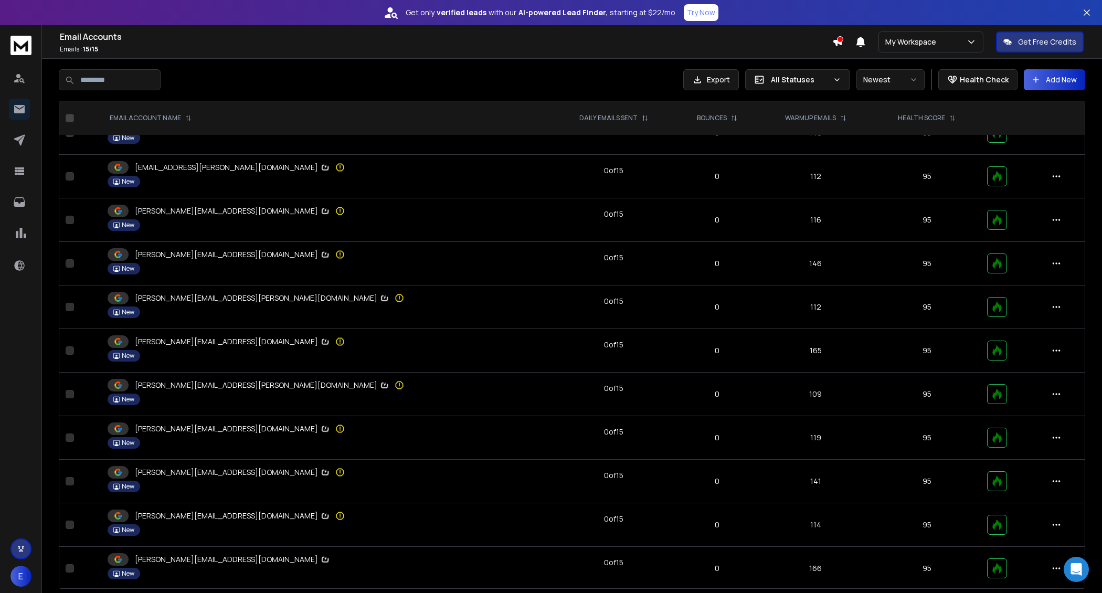
click at [226, 306] on div "New" at bounding box center [327, 312] width 438 height 12
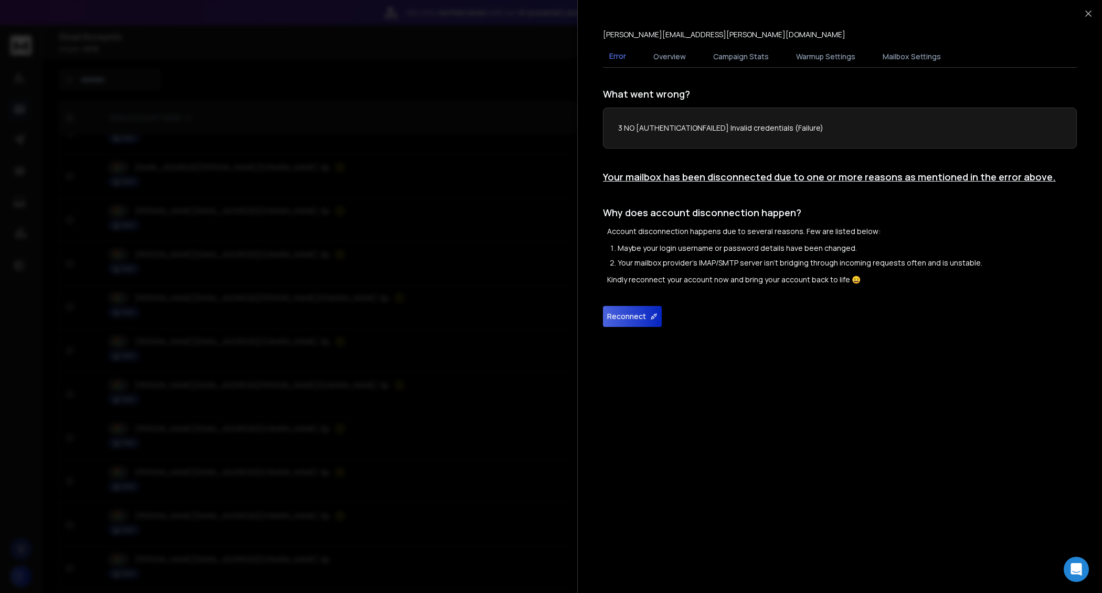
click at [401, 204] on div at bounding box center [551, 296] width 1102 height 593
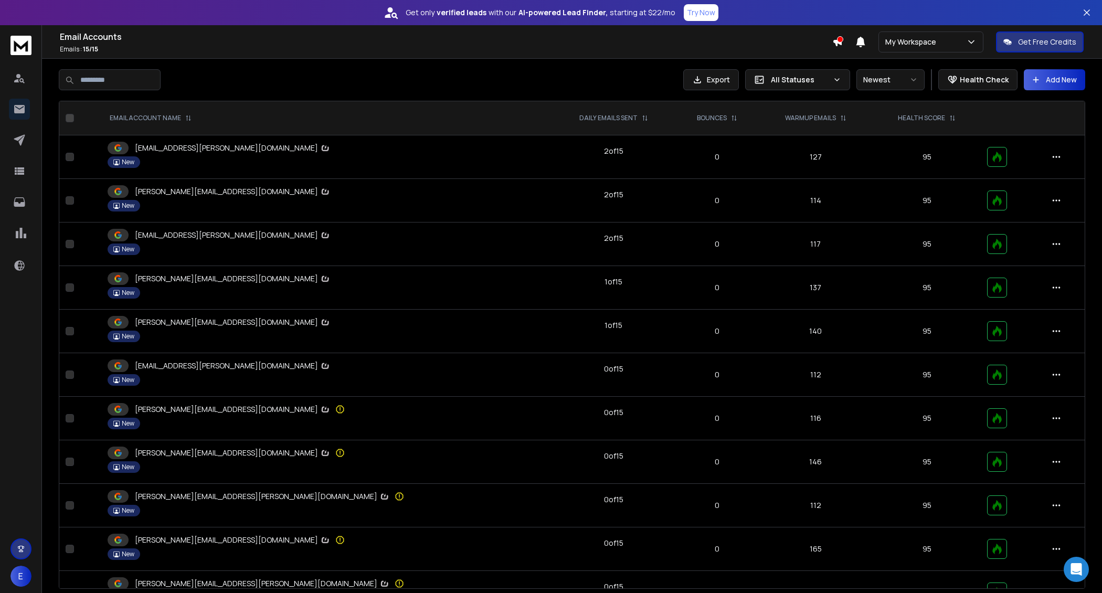
scroll to position [198, 0]
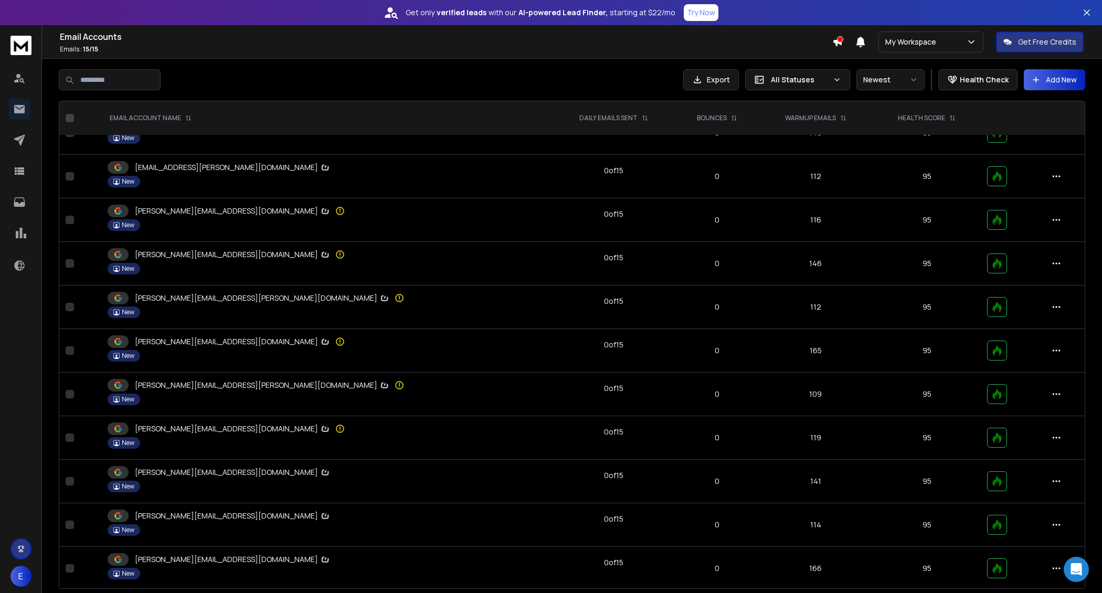
click at [237, 209] on p "[PERSON_NAME][EMAIL_ADDRESS][DOMAIN_NAME]" at bounding box center [233, 211] width 196 height 11
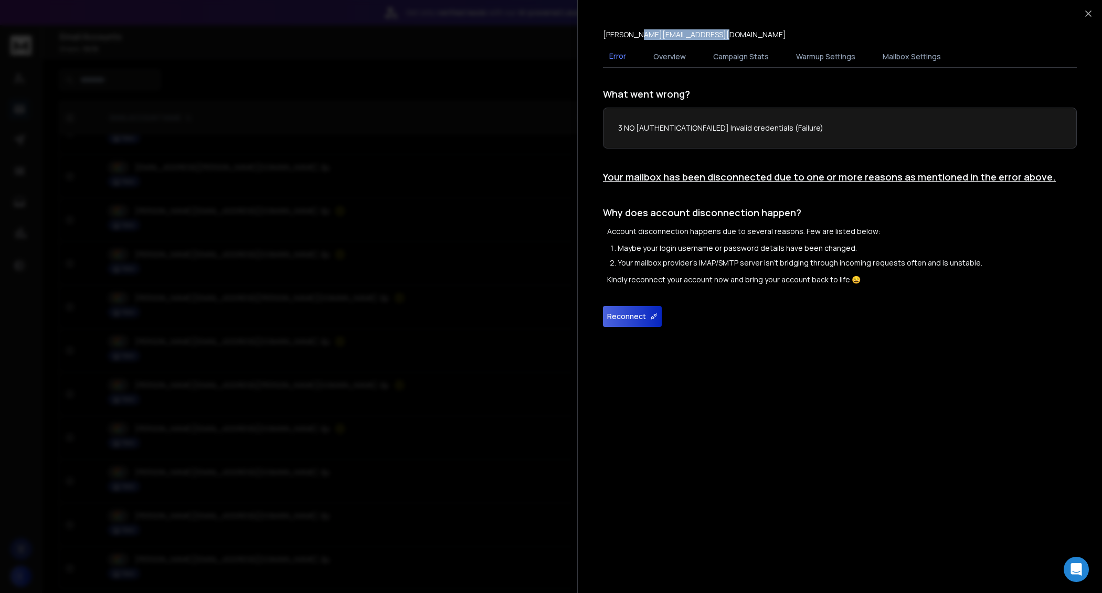
drag, startPoint x: 725, startPoint y: 38, endPoint x: 639, endPoint y: 35, distance: 85.6
click at [638, 35] on div "[PERSON_NAME][EMAIL_ADDRESS][DOMAIN_NAME]" at bounding box center [840, 34] width 474 height 10
copy p "hediversecareer.com"
copy p "[DOMAIN_NAME]"
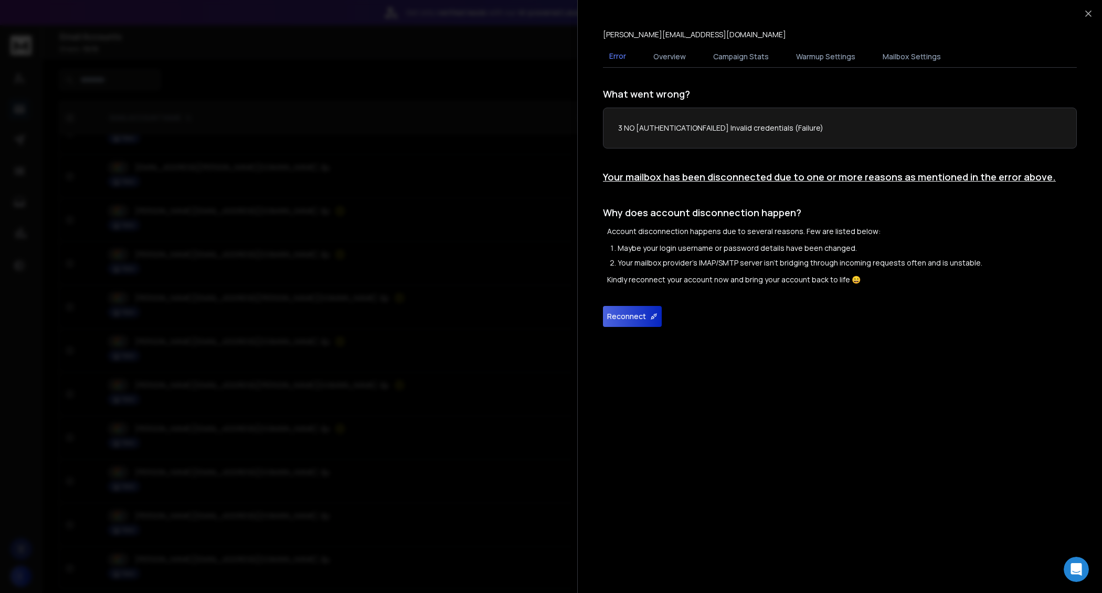
click at [393, 184] on div at bounding box center [551, 296] width 1102 height 593
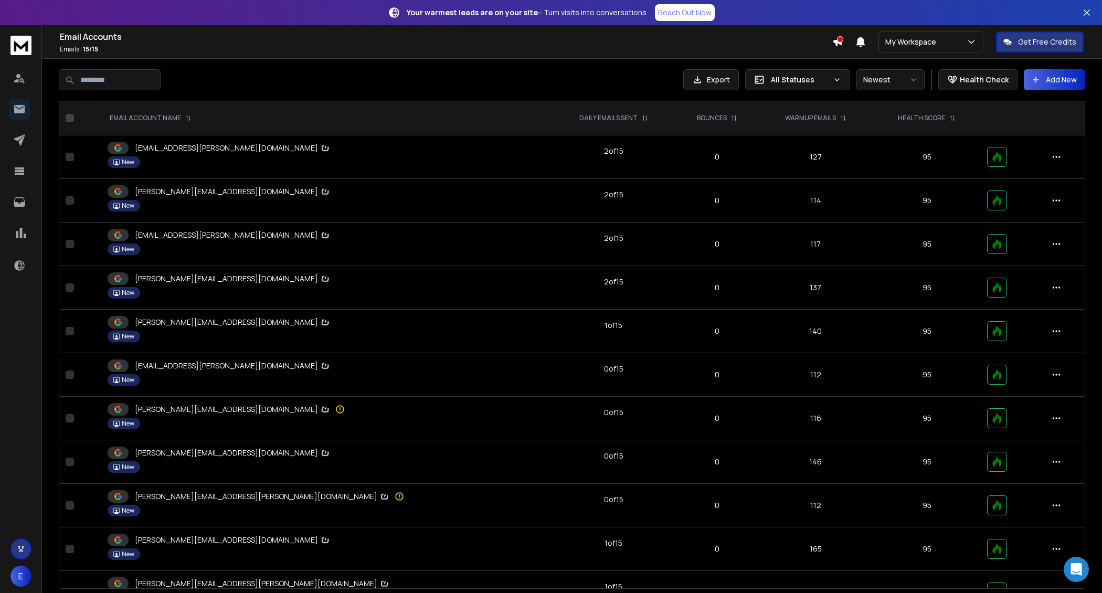
scroll to position [198, 0]
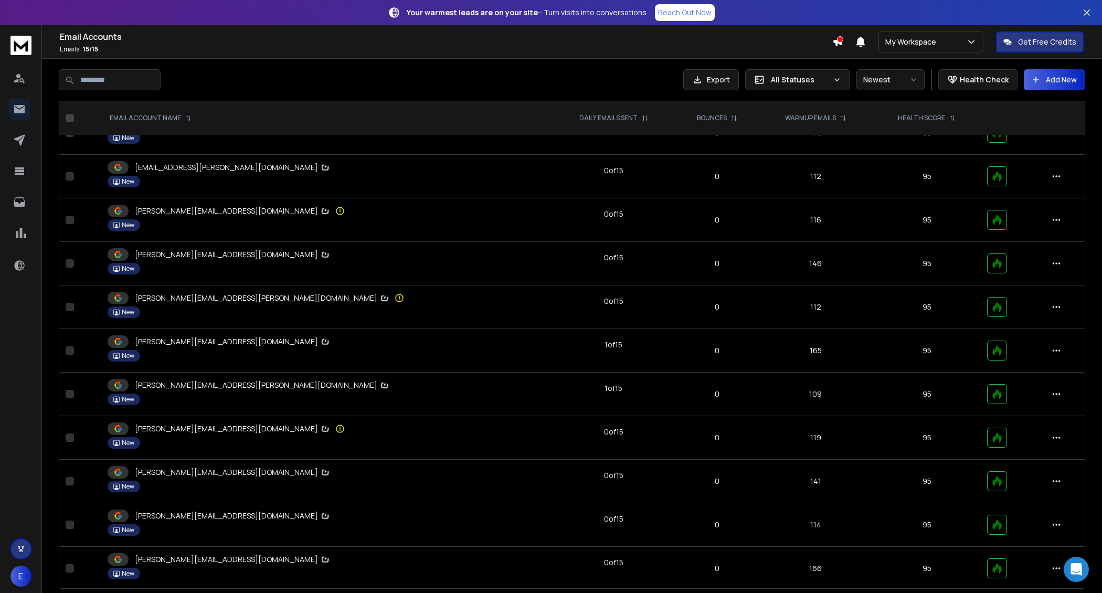
click at [187, 299] on td "[PERSON_NAME][EMAIL_ADDRESS][PERSON_NAME][DOMAIN_NAME] New" at bounding box center [326, 307] width 450 height 44
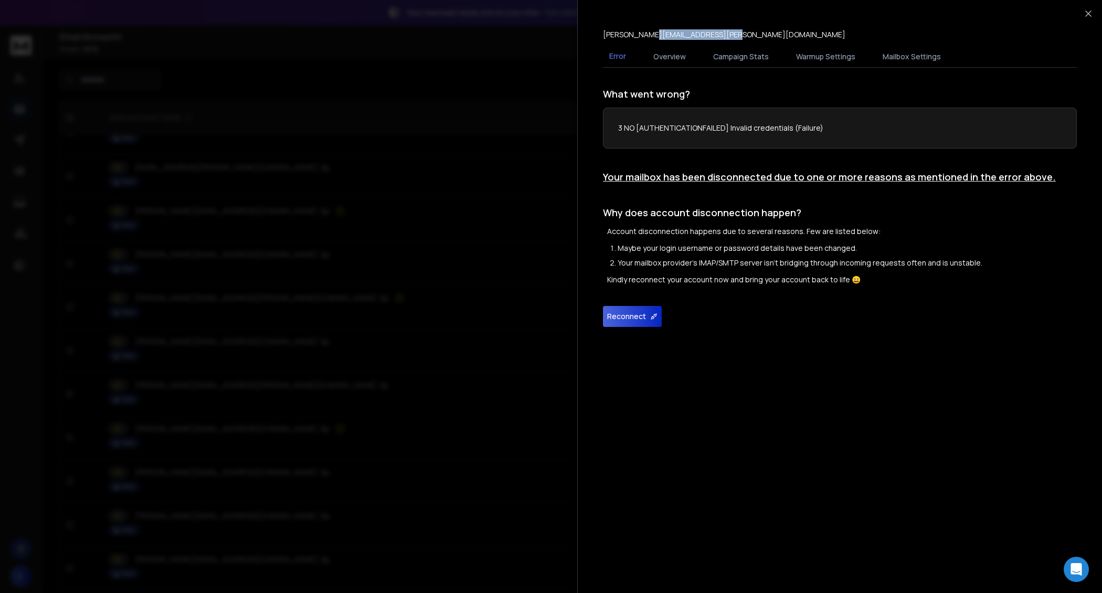
drag, startPoint x: 724, startPoint y: 36, endPoint x: 646, endPoint y: 35, distance: 77.1
click at [646, 35] on div "[PERSON_NAME][EMAIL_ADDRESS][PERSON_NAME][DOMAIN_NAME]" at bounding box center [840, 34] width 474 height 10
copy p "[DOMAIN_NAME]"
click at [421, 196] on div at bounding box center [551, 296] width 1102 height 593
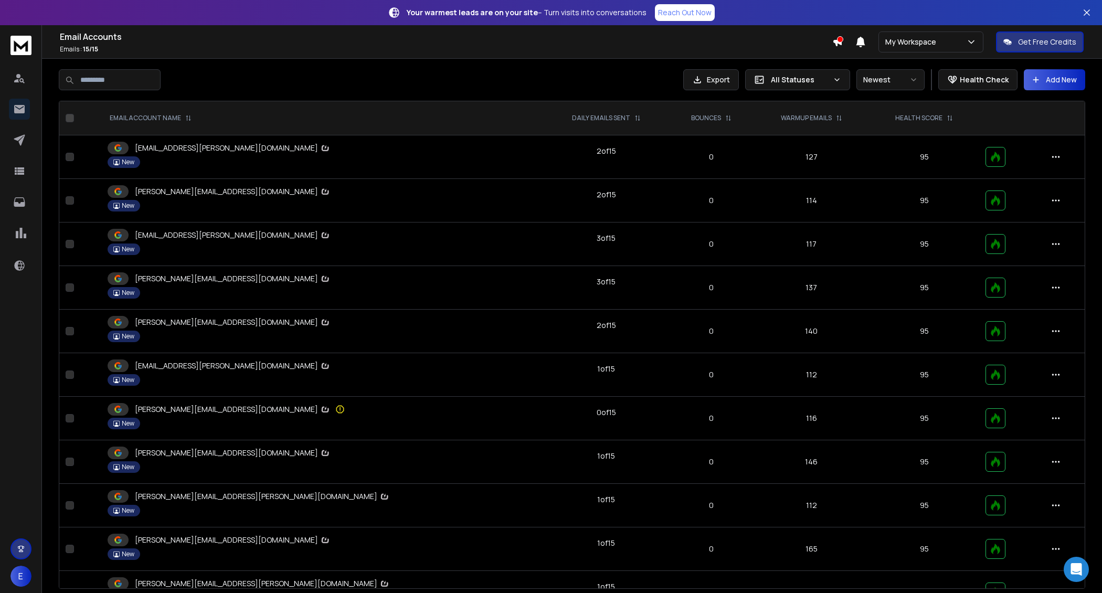
click at [175, 404] on p "[PERSON_NAME][EMAIL_ADDRESS][DOMAIN_NAME]" at bounding box center [233, 409] width 196 height 11
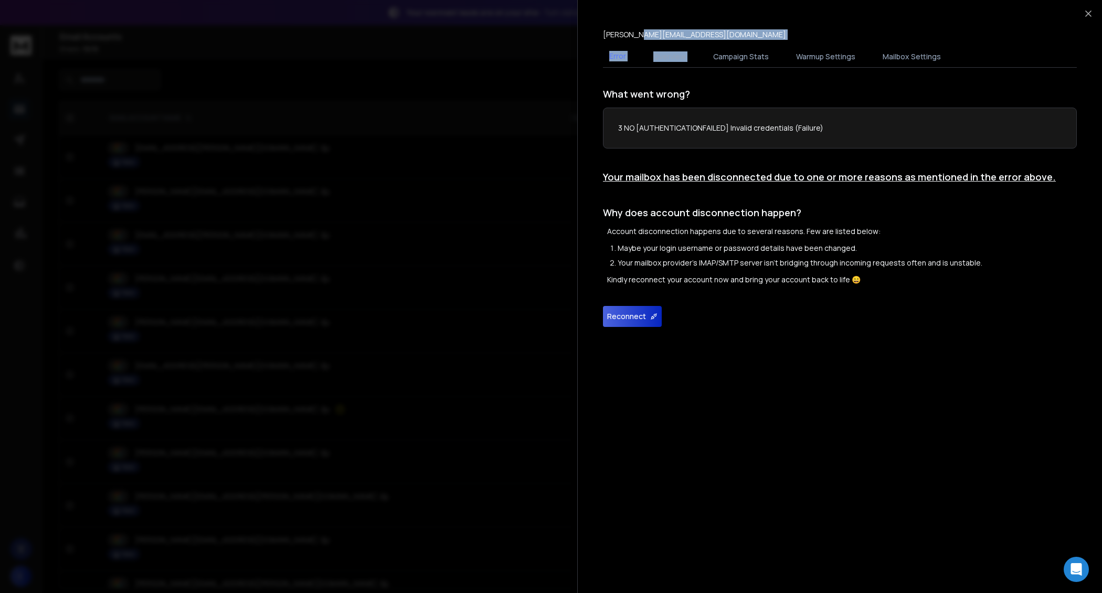
drag, startPoint x: 726, startPoint y: 43, endPoint x: 637, endPoint y: 36, distance: 88.9
click at [637, 36] on div "[PERSON_NAME][EMAIL_ADDRESS][DOMAIN_NAME] Error Overview Campaign Stats Warmup …" at bounding box center [839, 178] width 499 height 331
click at [765, 45] on div "[PERSON_NAME][EMAIL_ADDRESS][DOMAIN_NAME] Error Overview Campaign Stats Warmup …" at bounding box center [839, 178] width 499 height 331
drag, startPoint x: 735, startPoint y: 34, endPoint x: 633, endPoint y: 30, distance: 102.4
click at [633, 30] on div "[PERSON_NAME][EMAIL_ADDRESS][DOMAIN_NAME]" at bounding box center [840, 34] width 474 height 10
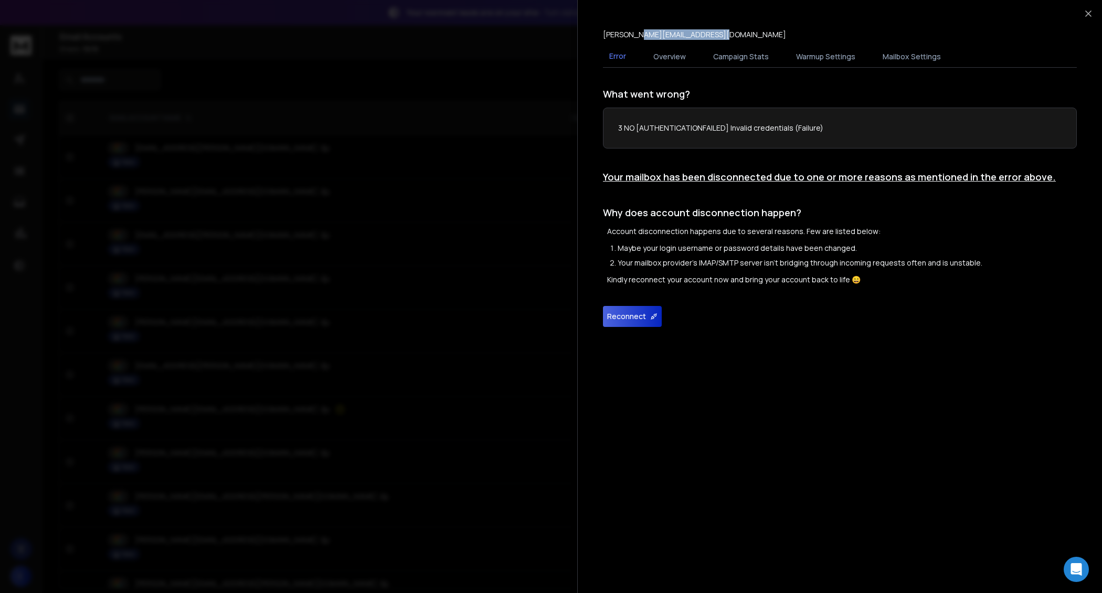
copy p "[DOMAIN_NAME]"
click at [199, 69] on div at bounding box center [551, 296] width 1102 height 593
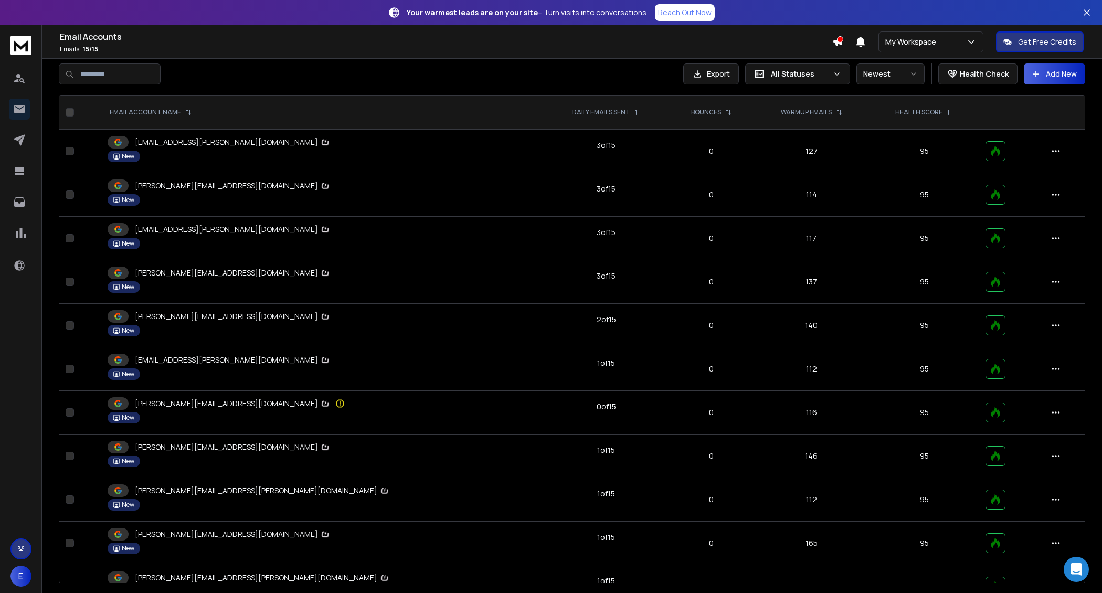
scroll to position [198, 0]
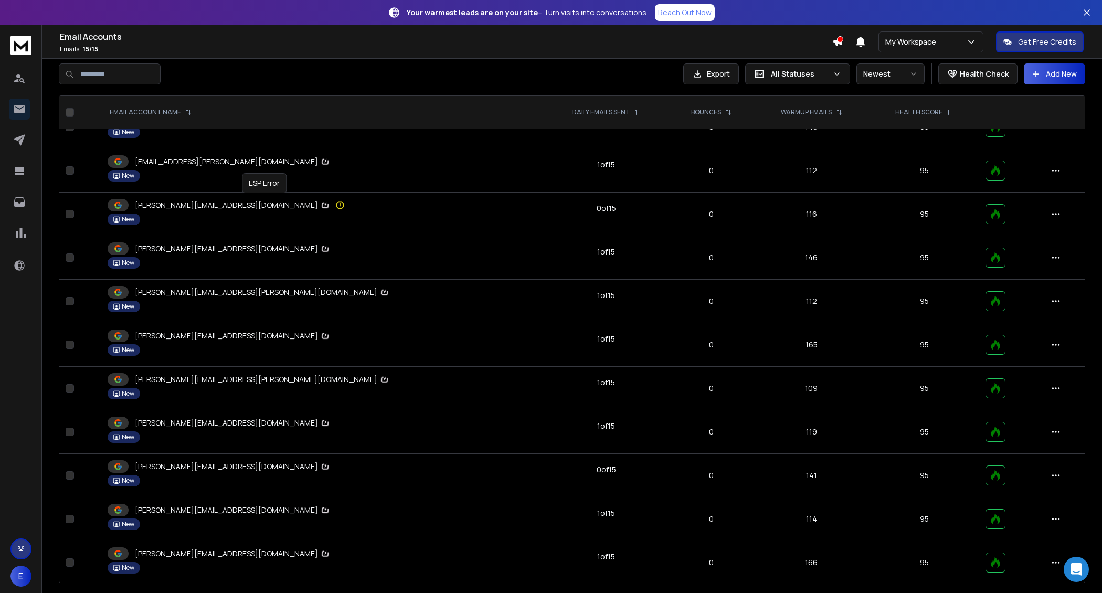
click at [335, 200] on icon at bounding box center [340, 205] width 10 height 10
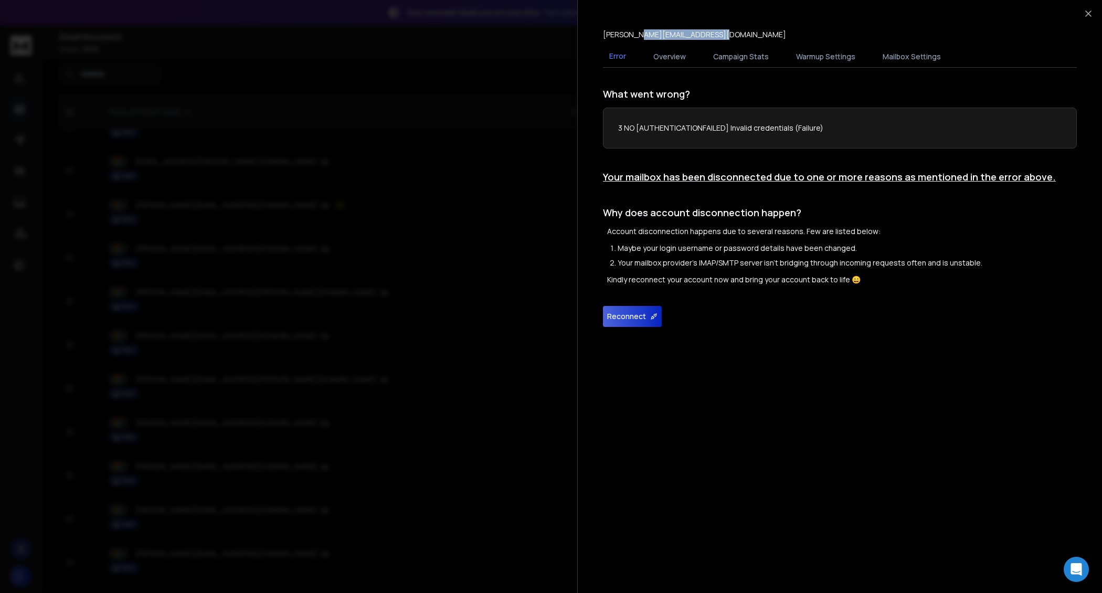
drag, startPoint x: 729, startPoint y: 40, endPoint x: 634, endPoint y: 36, distance: 95.1
click at [634, 36] on div "[PERSON_NAME][EMAIL_ADDRESS][DOMAIN_NAME] Error Overview Campaign Stats Warmup …" at bounding box center [839, 178] width 499 height 331
copy p "[DOMAIN_NAME]"
click at [686, 36] on p "[PERSON_NAME][EMAIL_ADDRESS][DOMAIN_NAME]" at bounding box center [694, 34] width 183 height 10
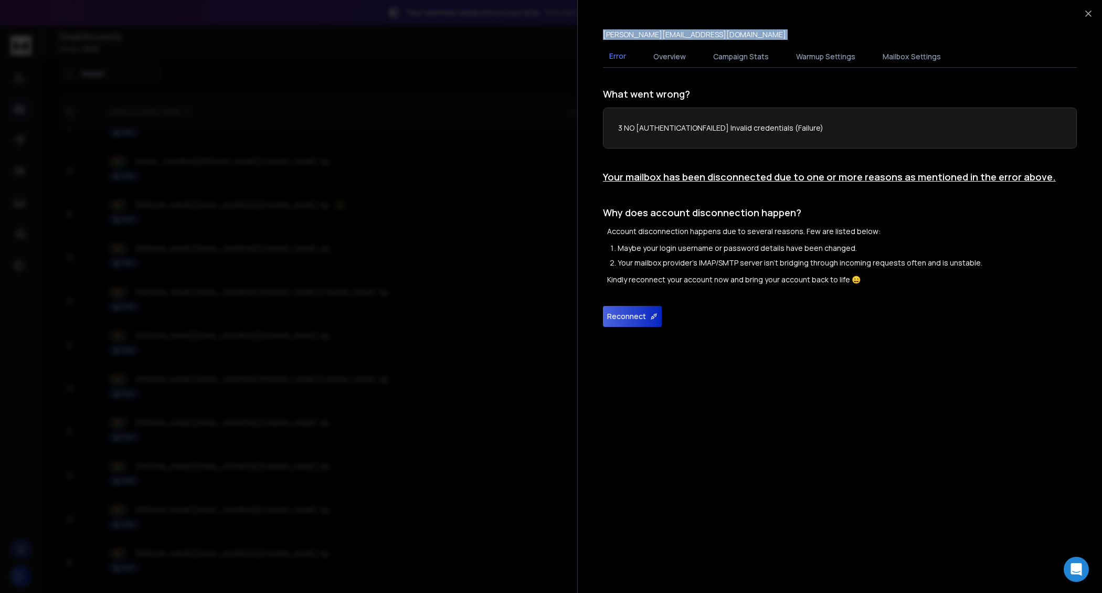
click at [686, 36] on p "[PERSON_NAME][EMAIL_ADDRESS][DOMAIN_NAME]" at bounding box center [694, 34] width 183 height 10
